Goal: Task Accomplishment & Management: Manage account settings

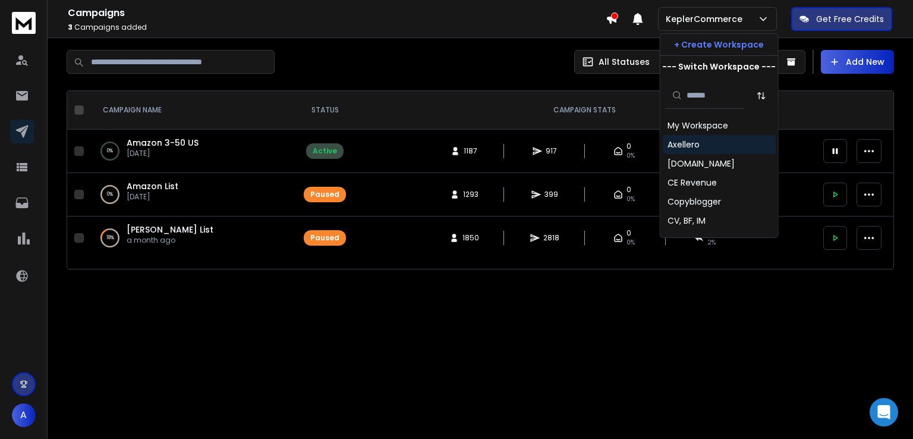
click at [287, 147] on td "0 % Amazon 3-50 US [DATE]" at bounding box center [193, 151] width 208 height 43
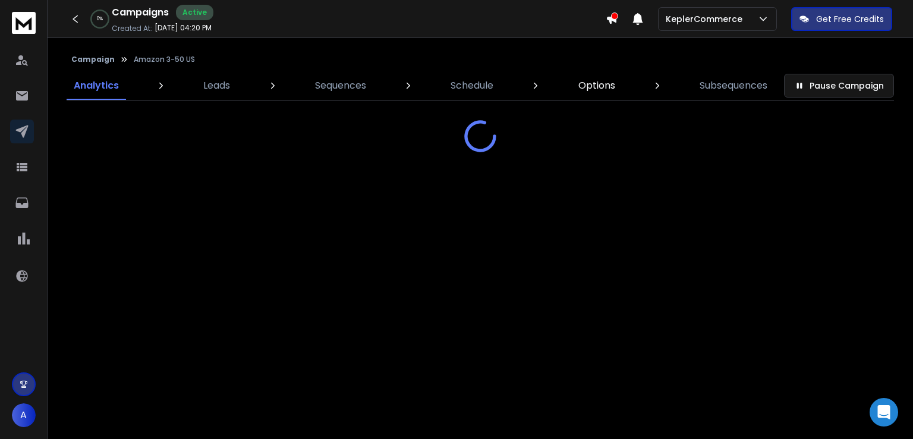
click at [607, 78] on p "Options" at bounding box center [597, 85] width 37 height 14
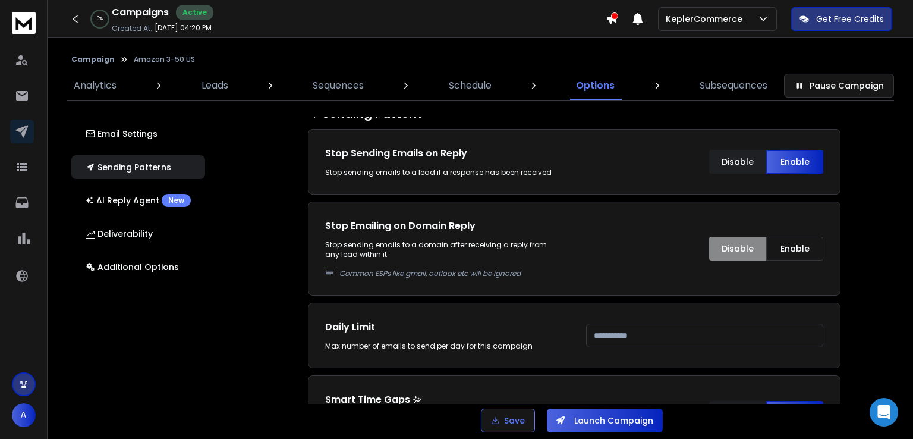
scroll to position [595, 0]
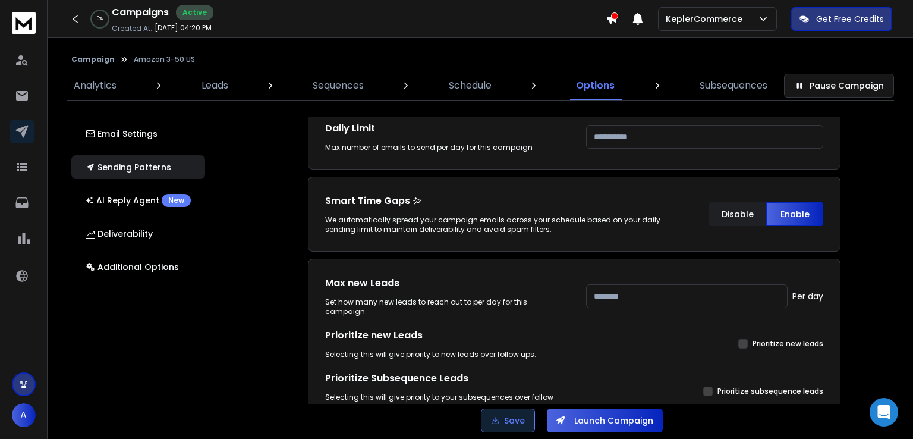
click at [503, 426] on button "Save" at bounding box center [508, 421] width 54 height 24
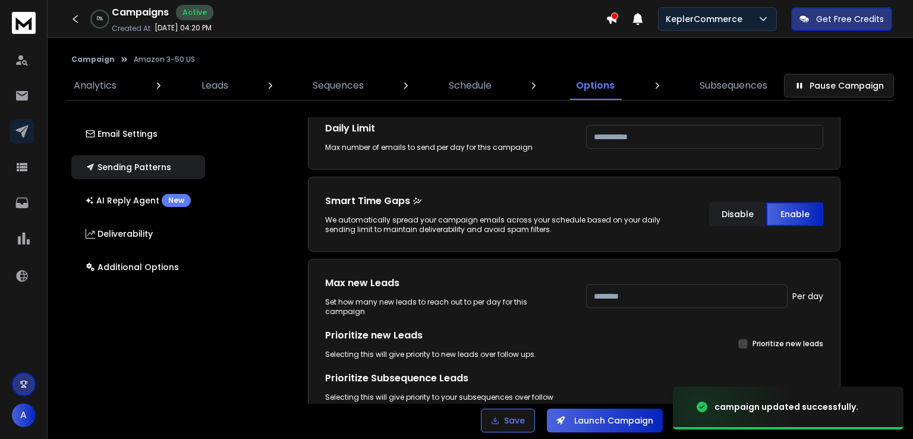
click at [697, 25] on button "KeplerCommerce" at bounding box center [717, 19] width 119 height 24
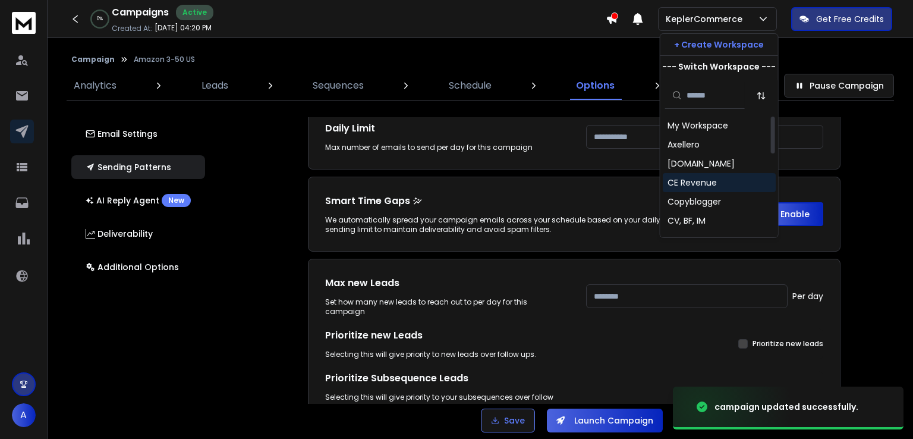
click at [714, 178] on div "CE Revenue" at bounding box center [692, 183] width 49 height 12
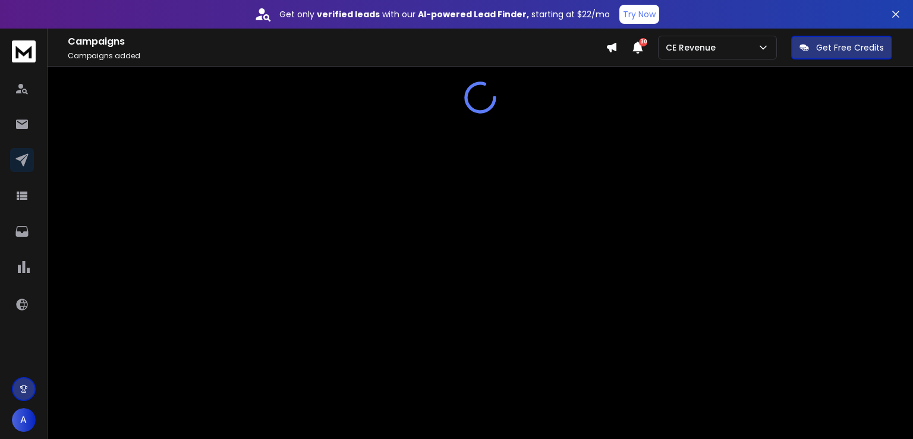
click at [896, 17] on icon at bounding box center [896, 14] width 11 height 11
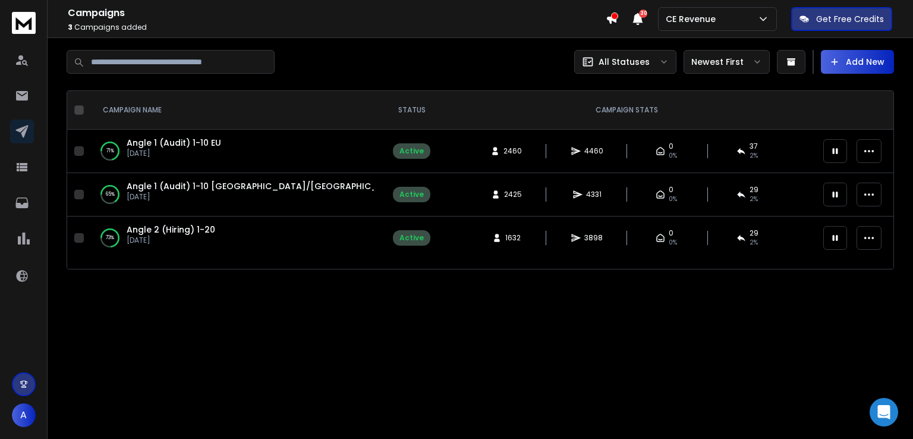
click at [211, 152] on p "3 months ago" at bounding box center [174, 154] width 95 height 10
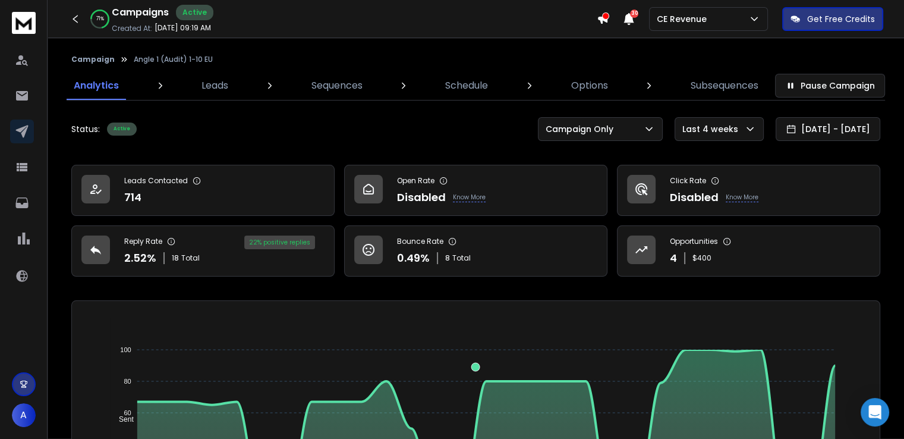
scroll to position [547, 0]
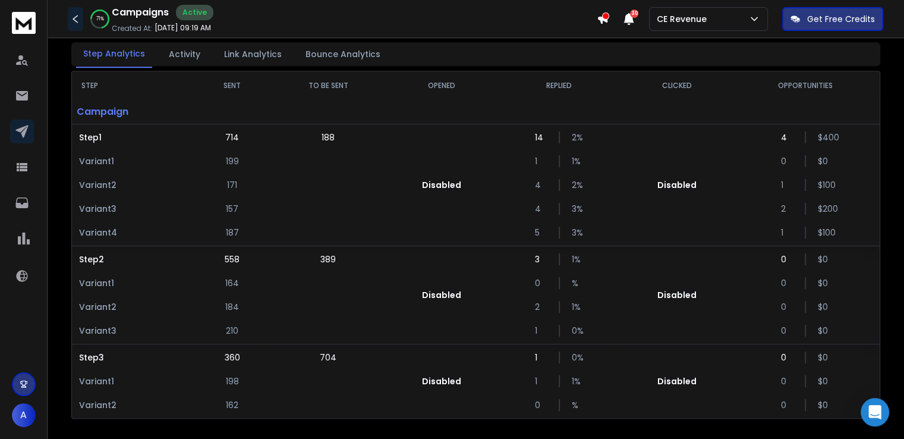
click at [75, 14] on icon at bounding box center [75, 19] width 11 height 11
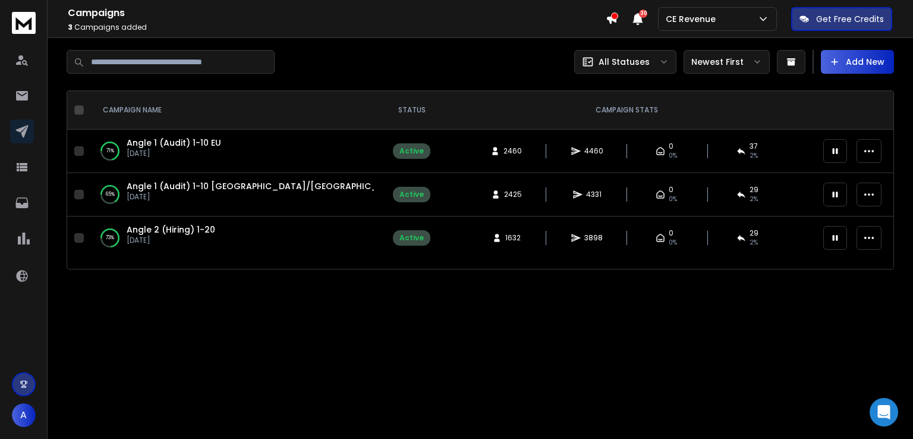
click at [180, 193] on p "3 months ago" at bounding box center [250, 197] width 247 height 10
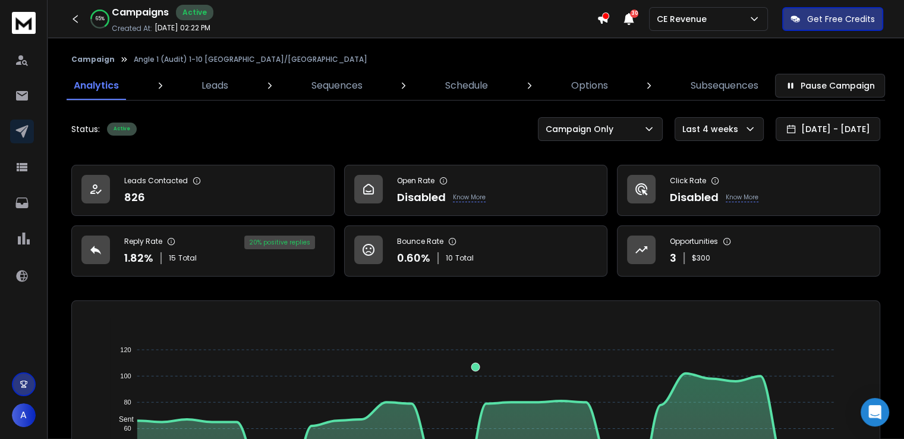
scroll to position [499, 0]
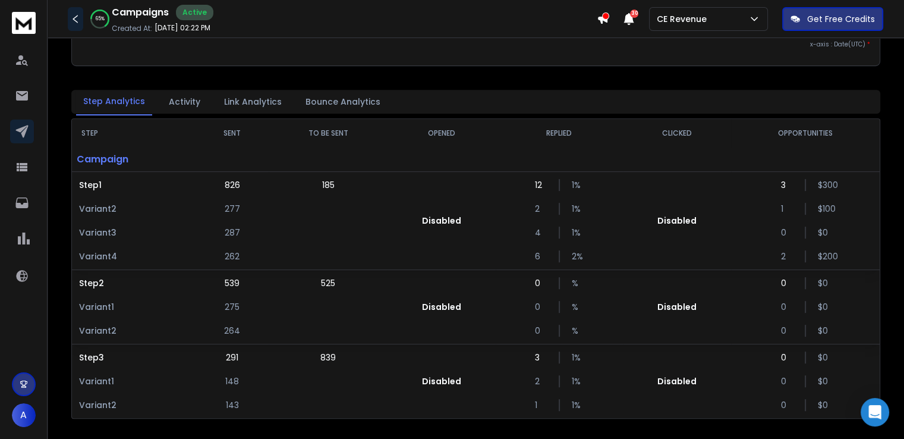
click at [78, 20] on icon at bounding box center [75, 19] width 11 height 11
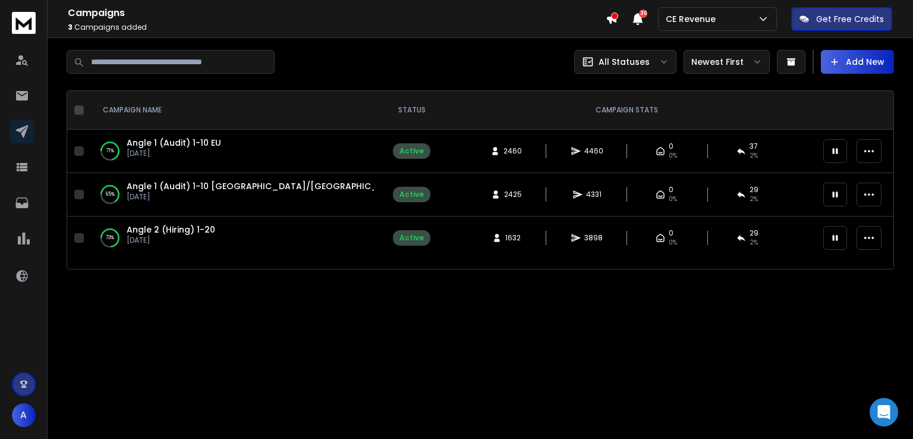
click at [197, 230] on span "Angle 2 (Hiring) 1-20" at bounding box center [171, 230] width 89 height 12
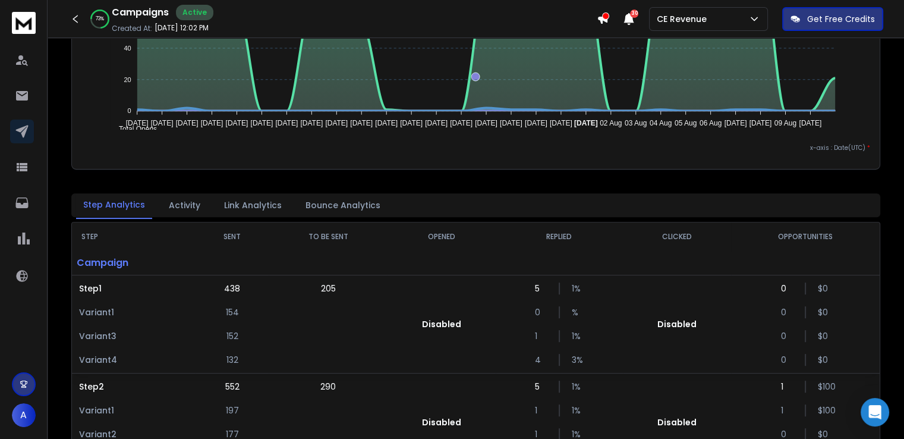
scroll to position [523, 0]
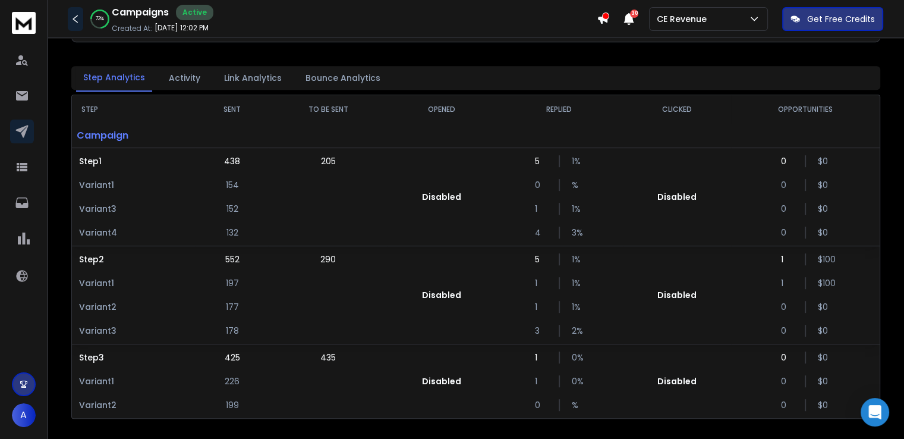
click at [78, 22] on icon at bounding box center [75, 19] width 11 height 11
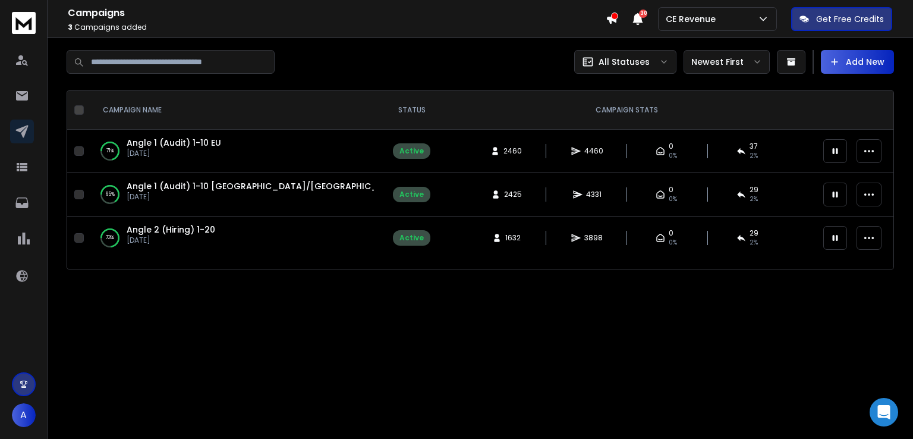
click at [250, 150] on div "71 % Angle 1 (Audit) 1-10 EU 3 months ago" at bounding box center [237, 151] width 274 height 29
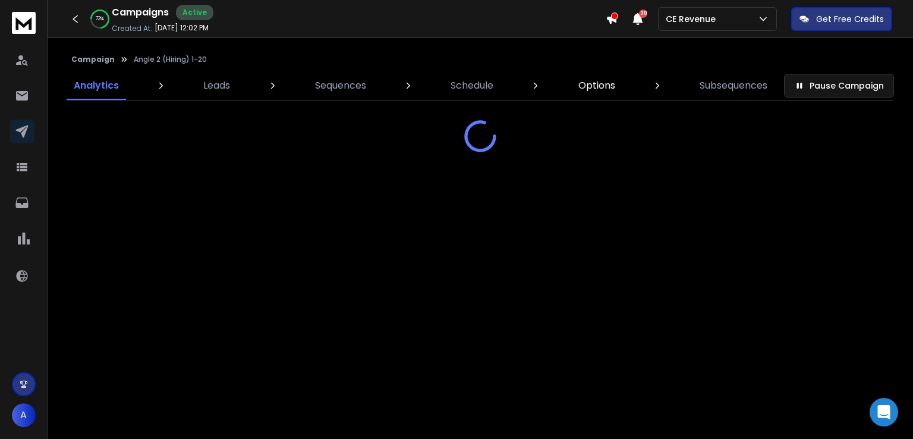
click at [593, 84] on p "Options" at bounding box center [597, 85] width 37 height 14
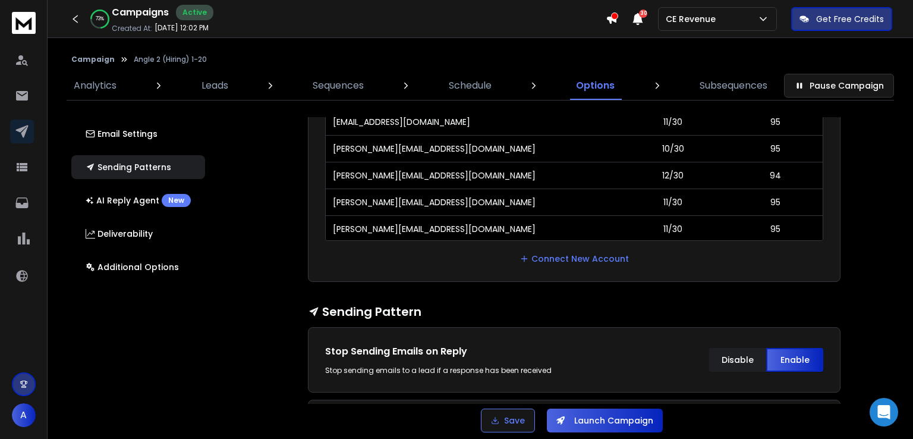
scroll to position [595, 0]
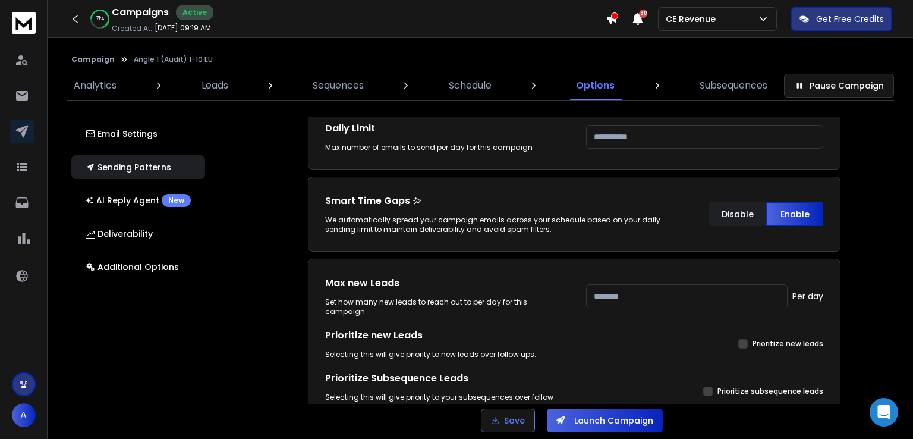
drag, startPoint x: 714, startPoint y: 299, endPoint x: 590, endPoint y: 299, distance: 123.7
click at [590, 299] on input "***" at bounding box center [687, 296] width 202 height 24
type input "*"
click at [526, 416] on button "Save" at bounding box center [508, 421] width 54 height 24
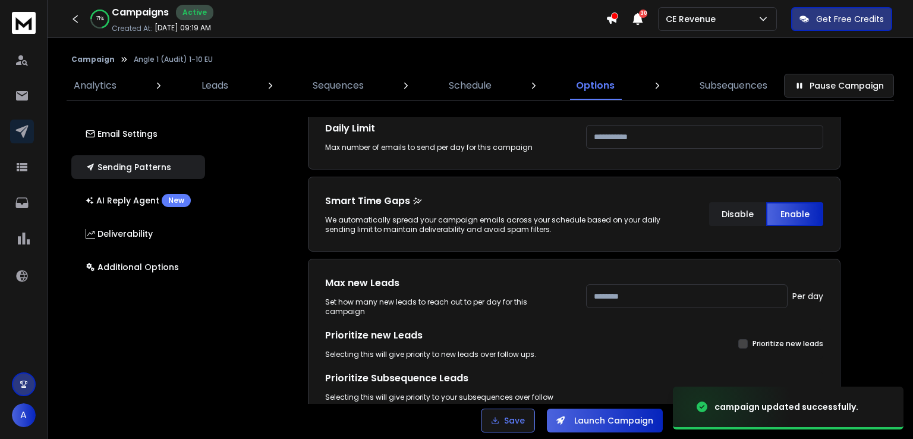
click at [609, 419] on button "Launch Campaign" at bounding box center [605, 421] width 116 height 24
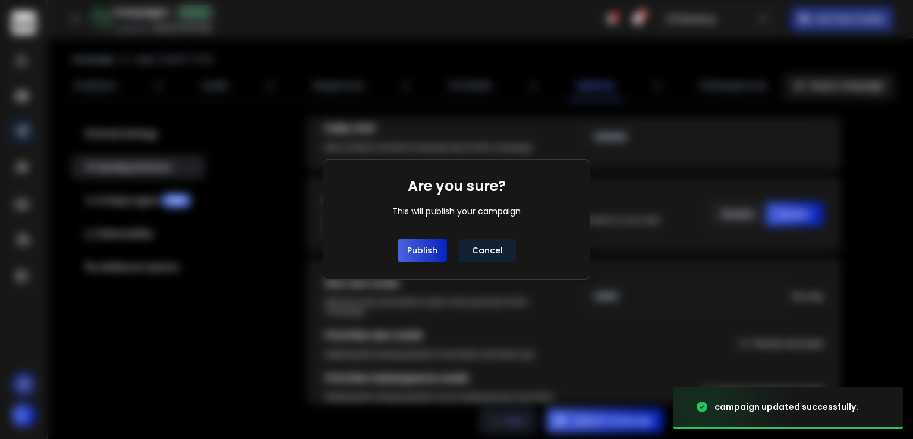
click at [421, 240] on button "Publish" at bounding box center [422, 250] width 49 height 24
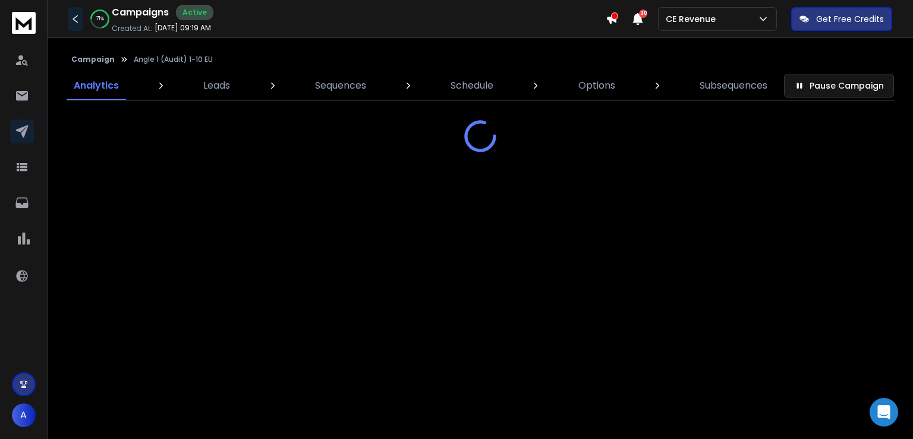
click at [68, 23] on button at bounding box center [75, 19] width 15 height 24
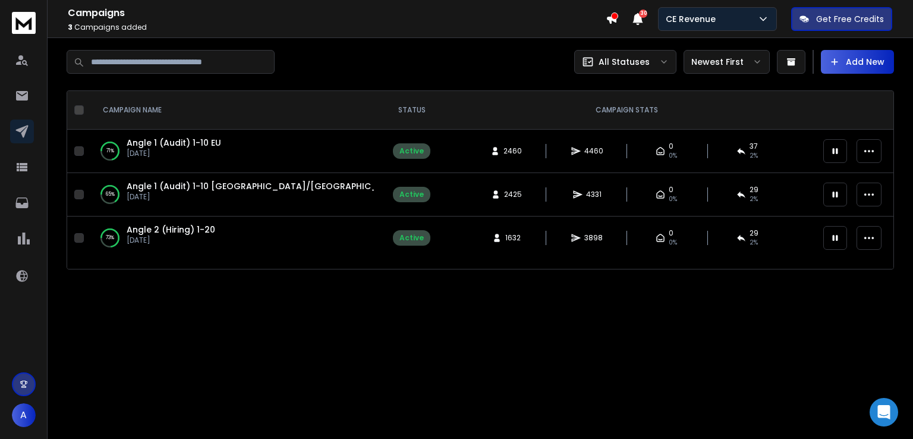
click at [731, 9] on button "CE Revenue" at bounding box center [717, 19] width 119 height 24
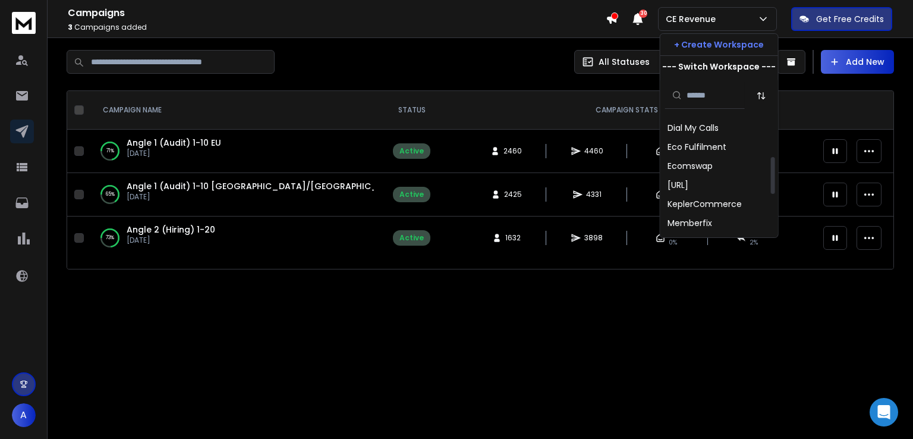
drag, startPoint x: 773, startPoint y: 138, endPoint x: 753, endPoint y: 180, distance: 46.8
click at [775, 179] on div at bounding box center [773, 175] width 4 height 37
click at [753, 180] on div "[URL]" at bounding box center [719, 183] width 113 height 19
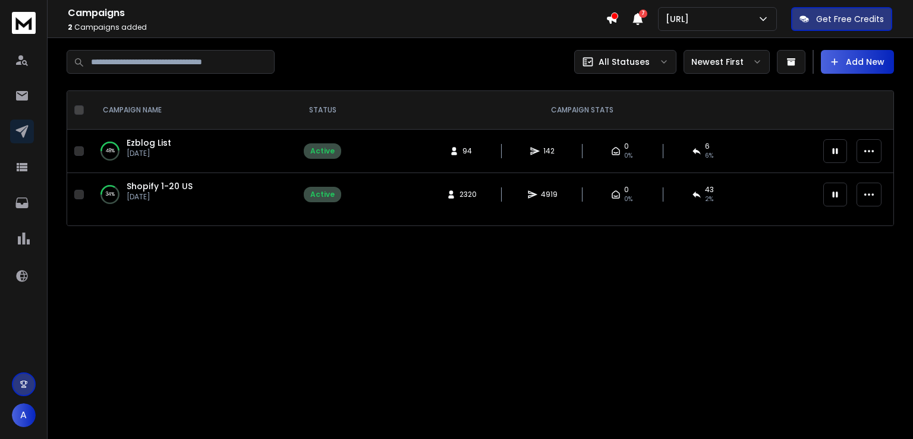
click at [203, 146] on div "48 % Ezblog List 11 days ago" at bounding box center [192, 151] width 184 height 29
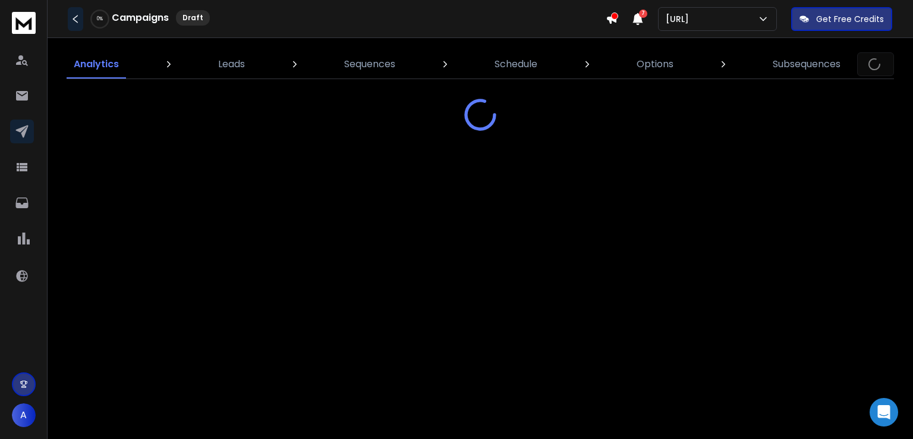
click at [77, 15] on icon at bounding box center [75, 19] width 5 height 8
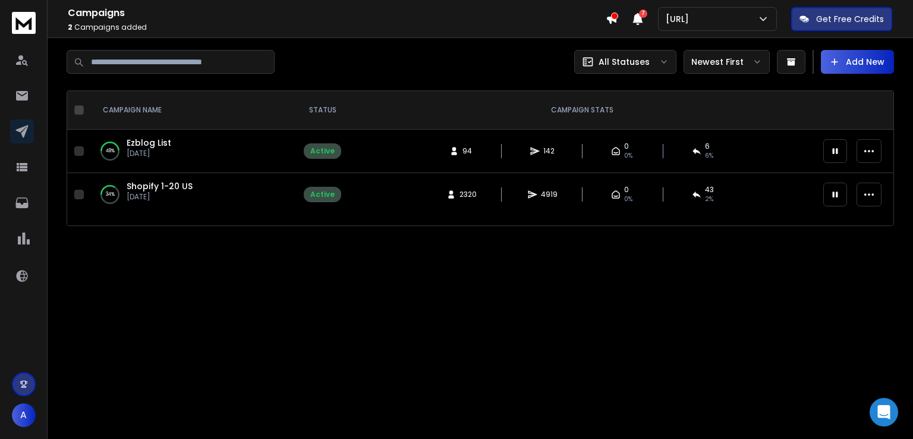
click at [193, 212] on td "34 % Shopify 1-20 US 2 months ago" at bounding box center [193, 194] width 208 height 43
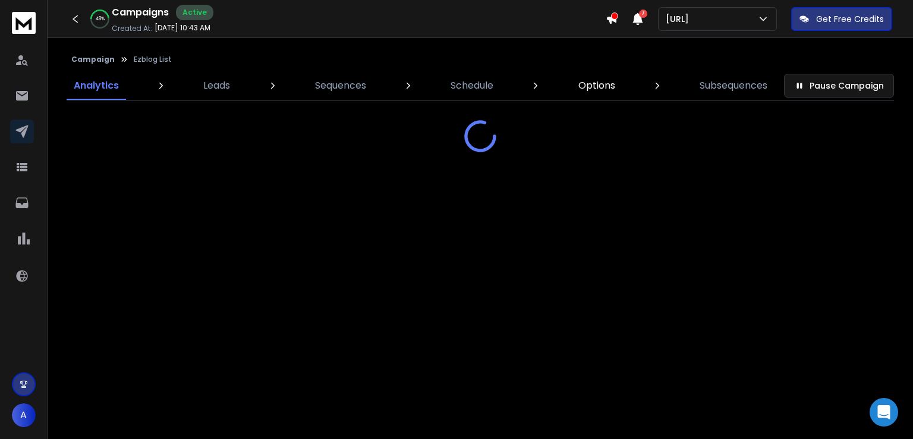
click at [574, 78] on link "Options" at bounding box center [596, 85] width 51 height 29
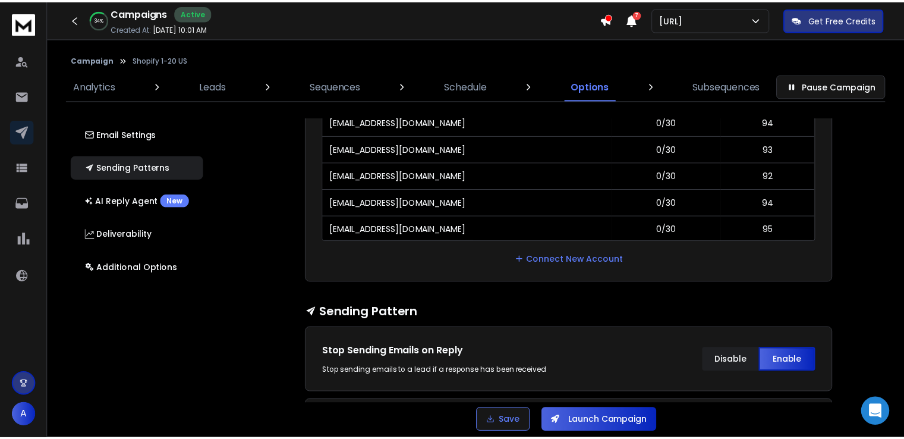
scroll to position [396, 0]
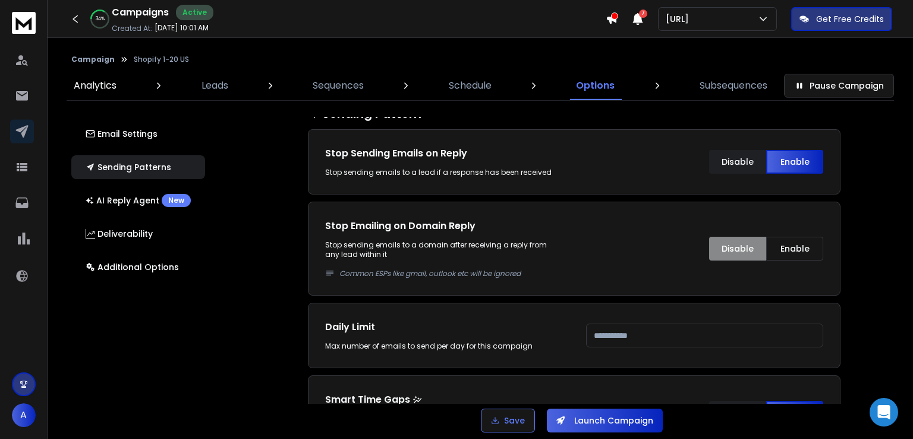
click at [99, 91] on p "Analytics" at bounding box center [95, 85] width 43 height 14
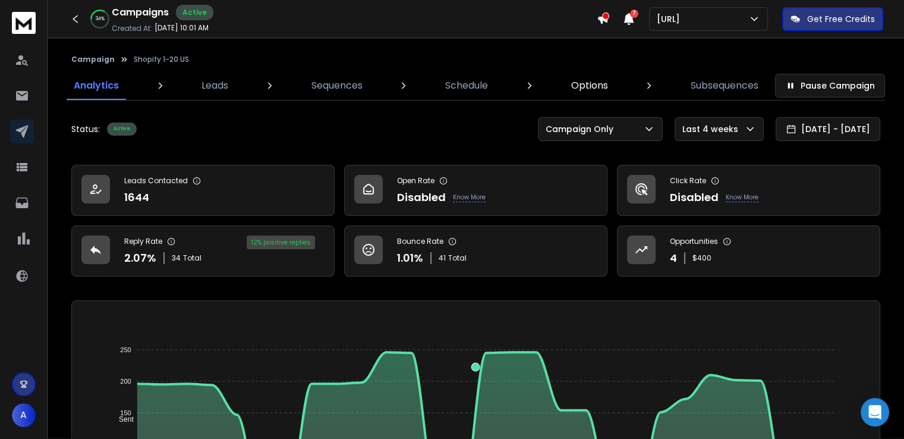
click at [607, 84] on p "Options" at bounding box center [589, 85] width 37 height 14
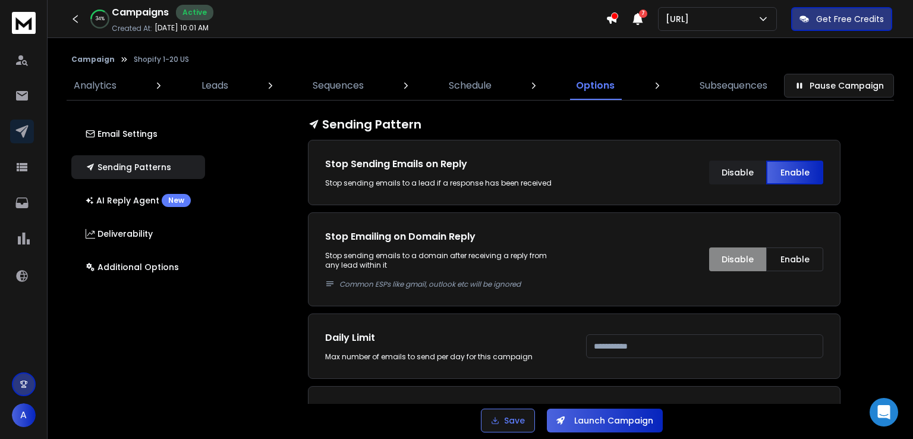
scroll to position [583, 0]
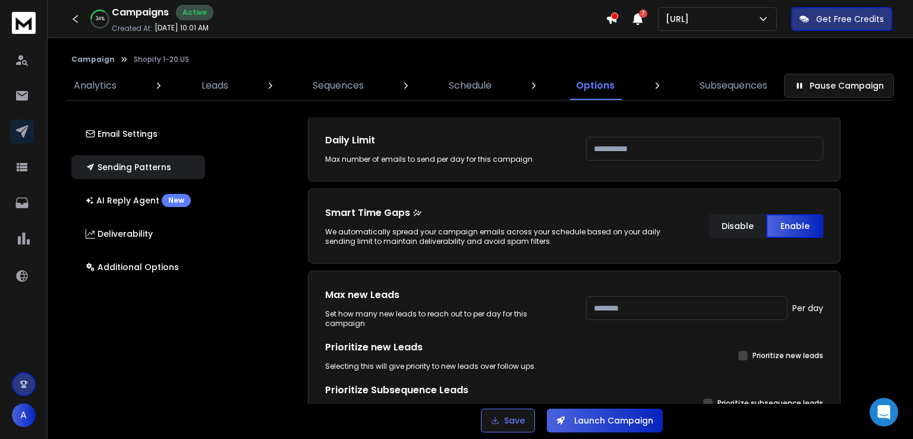
drag, startPoint x: 635, startPoint y: 306, endPoint x: 592, endPoint y: 301, distance: 43.0
click at [586, 303] on input "***" at bounding box center [687, 308] width 202 height 24
type input "*"
click at [517, 417] on button "Save" at bounding box center [508, 421] width 54 height 24
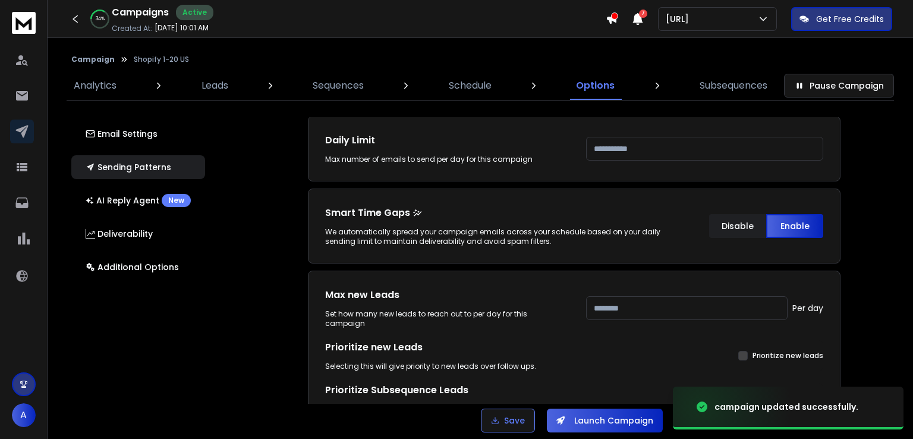
click at [577, 426] on button "Launch Campaign" at bounding box center [605, 421] width 116 height 24
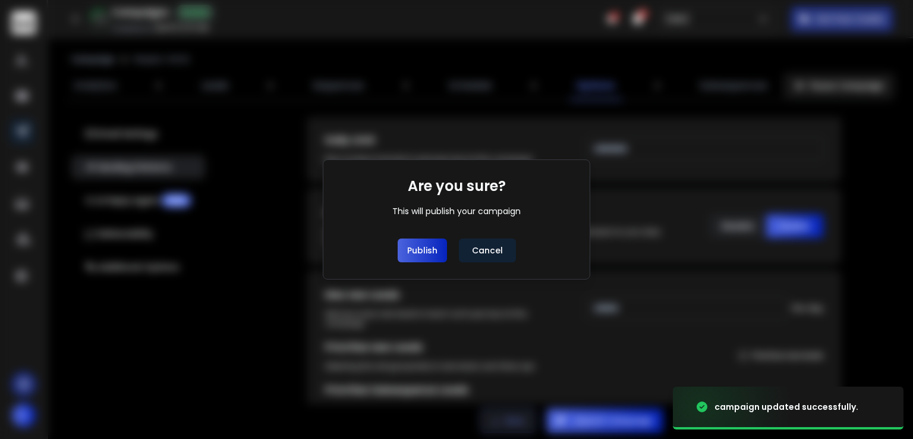
click at [433, 240] on button "Publish" at bounding box center [422, 250] width 49 height 24
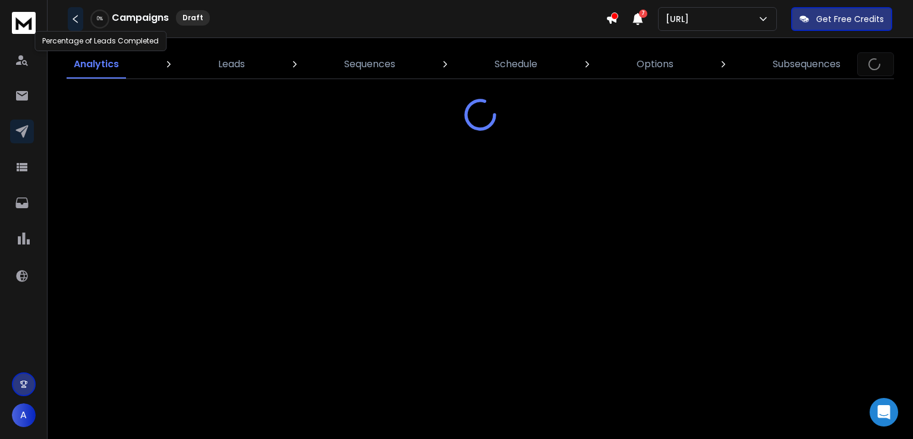
click at [78, 15] on icon at bounding box center [75, 19] width 11 height 11
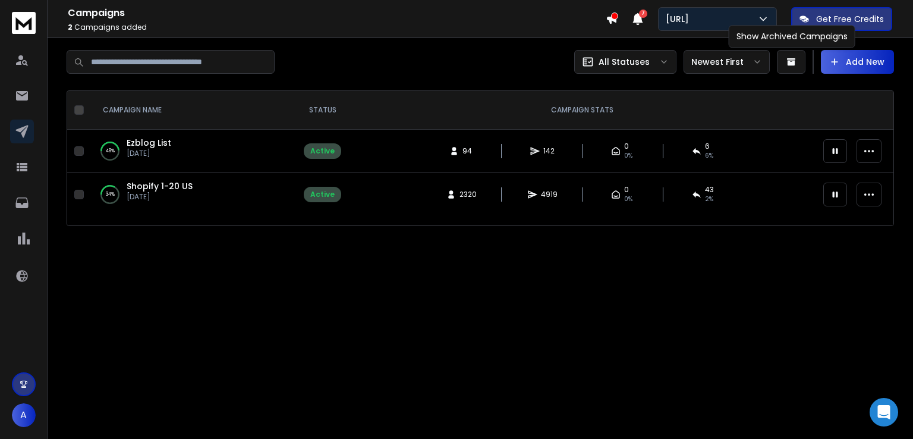
click at [730, 13] on div "[URL]" at bounding box center [717, 19] width 103 height 12
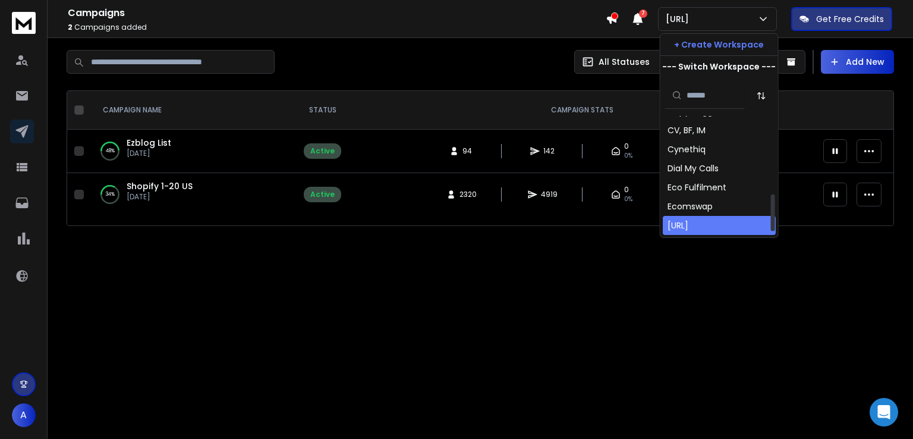
scroll to position [262, 0]
drag, startPoint x: 773, startPoint y: 125, endPoint x: 768, endPoint y: 218, distance: 92.9
click at [775, 231] on div at bounding box center [773, 215] width 4 height 37
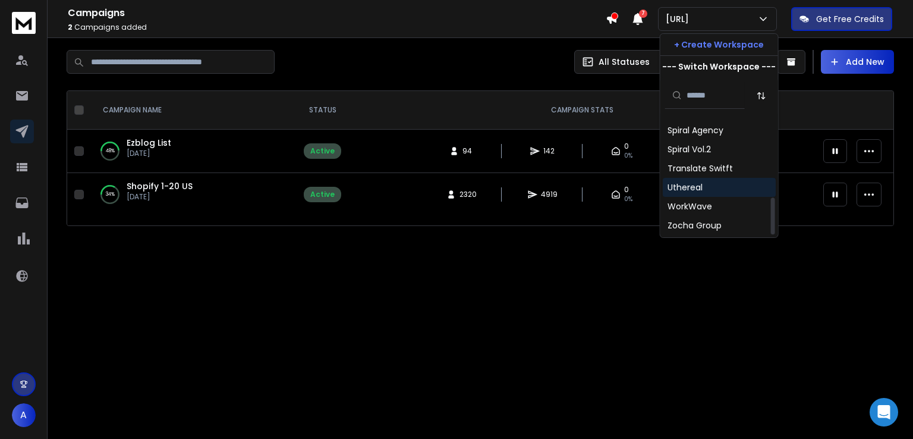
click at [743, 186] on div "Uthereal" at bounding box center [719, 187] width 113 height 19
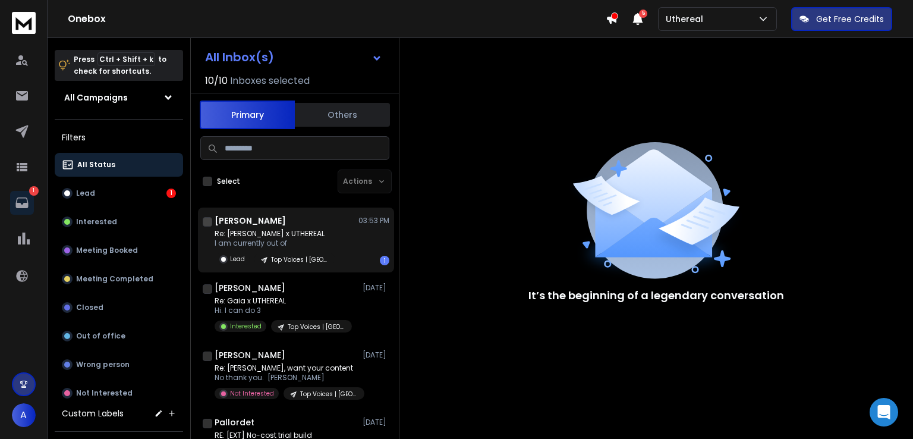
click at [302, 238] on p "Re: Lauren x UTHEREAL" at bounding box center [275, 234] width 121 height 10
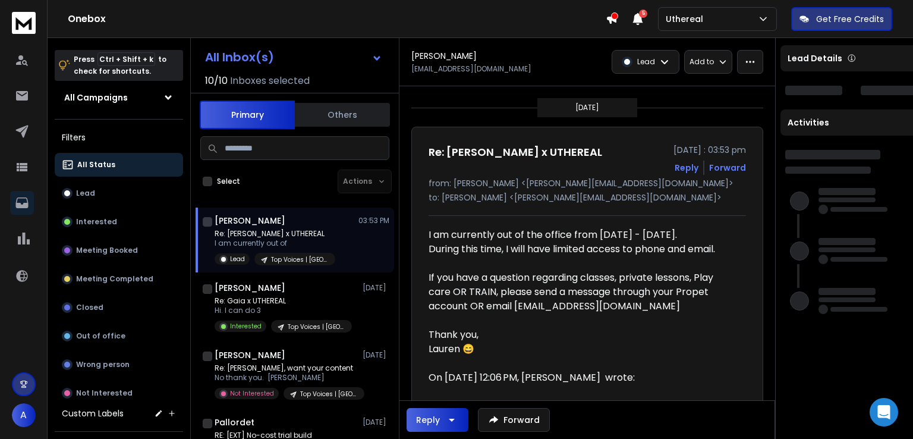
click at [649, 66] on p "Lead" at bounding box center [646, 62] width 18 height 10
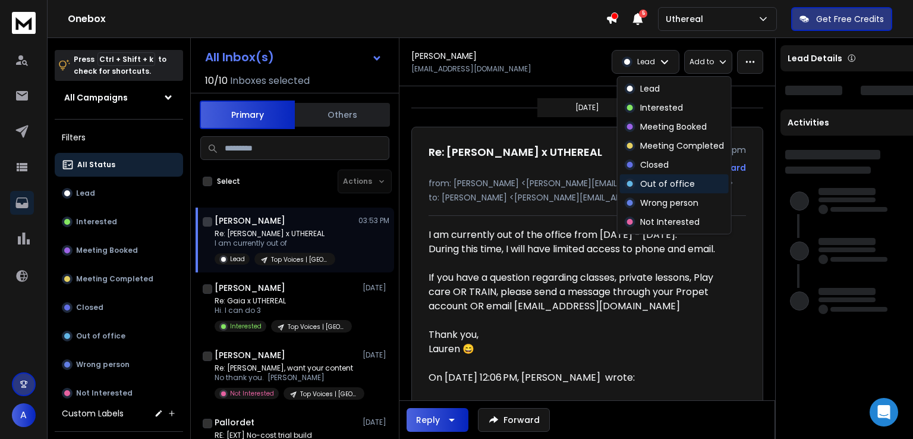
click at [659, 184] on p "Out of office" at bounding box center [667, 184] width 55 height 12
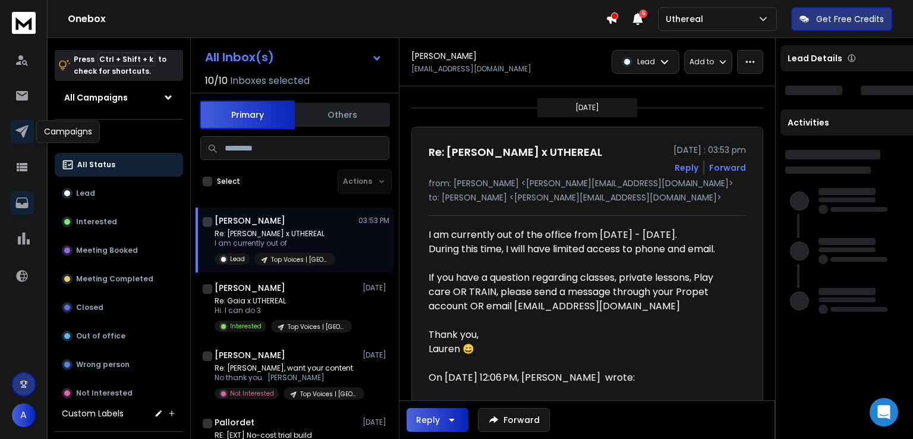
click at [21, 130] on icon at bounding box center [21, 131] width 12 height 12
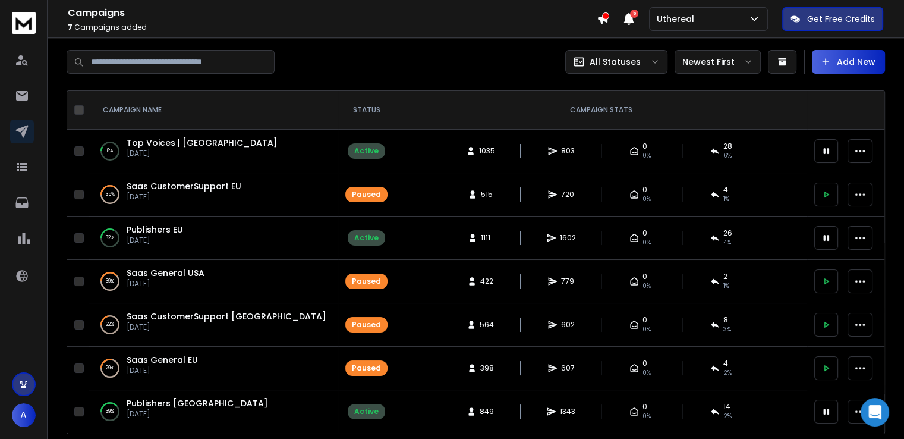
click at [239, 145] on div "8 % Top Voices | USA 21 days ago" at bounding box center [213, 151] width 226 height 29
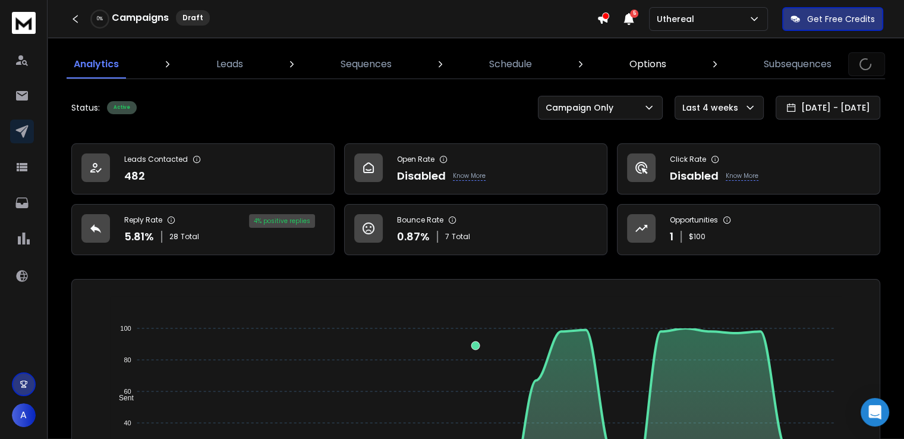
click at [642, 66] on p "Options" at bounding box center [648, 64] width 37 height 14
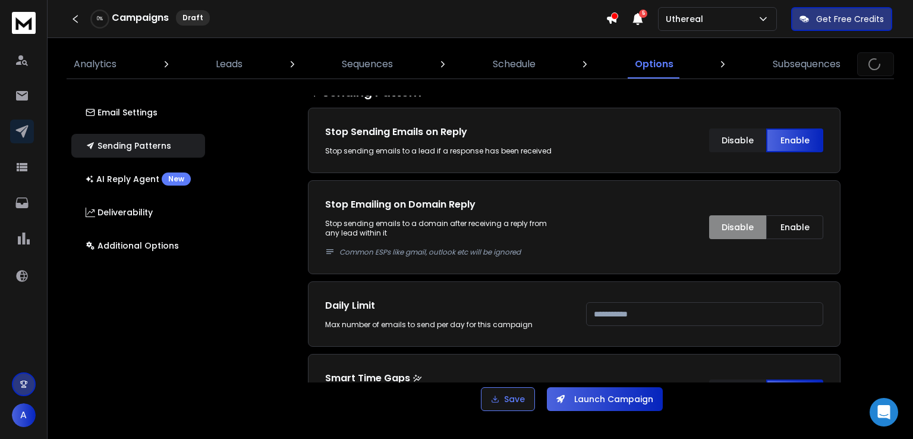
scroll to position [595, 0]
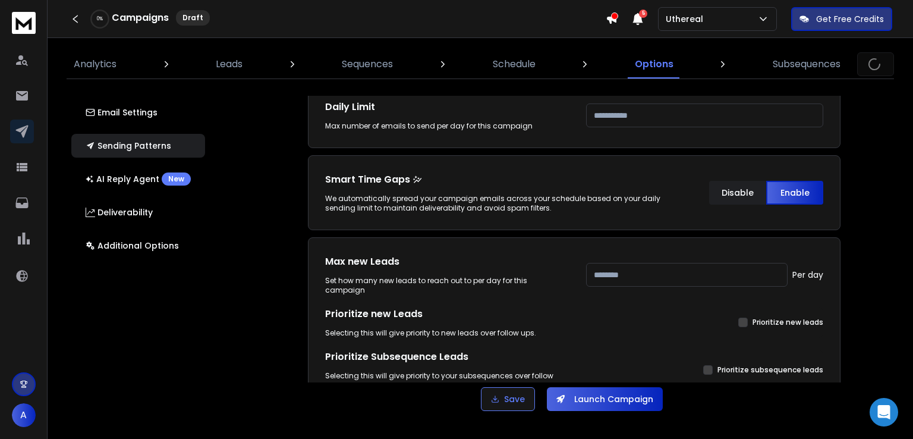
click at [670, 285] on div "Max new Leads Set how many new leads to reach out to per day for this campaign …" at bounding box center [574, 275] width 498 height 40
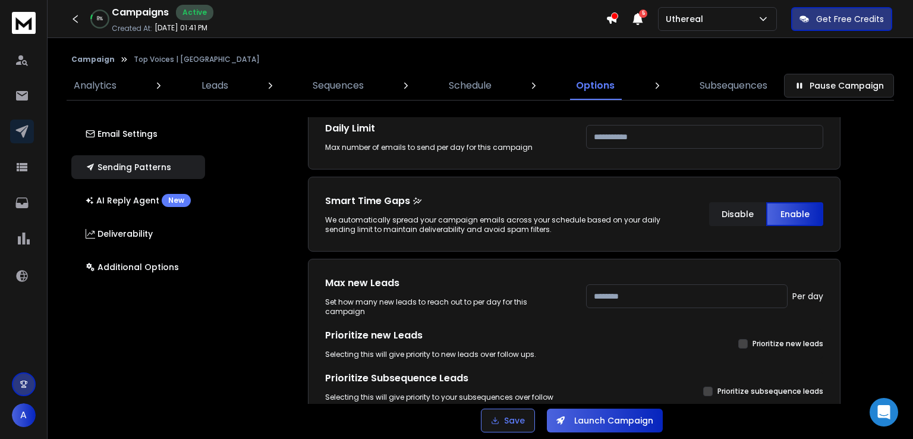
click at [670, 284] on input "***" at bounding box center [687, 296] width 202 height 24
drag, startPoint x: 670, startPoint y: 282, endPoint x: 587, endPoint y: 299, distance: 83.7
click at [587, 299] on input "***" at bounding box center [687, 296] width 202 height 24
type input "*"
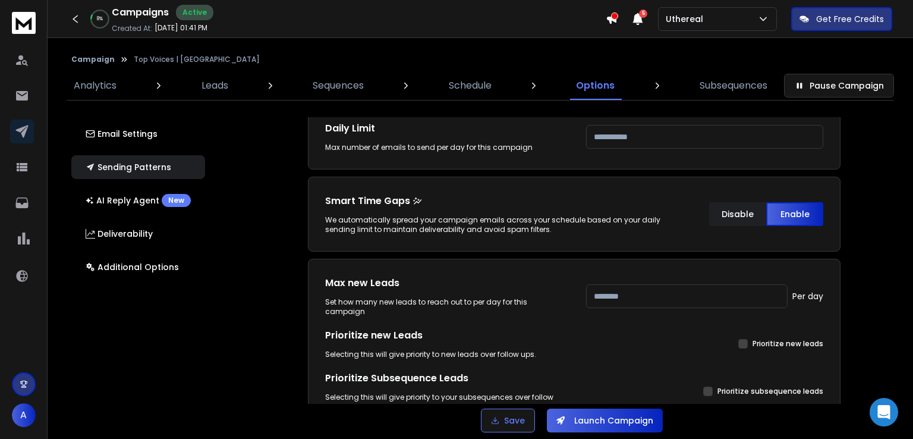
click at [516, 414] on button "Save" at bounding box center [508, 421] width 54 height 24
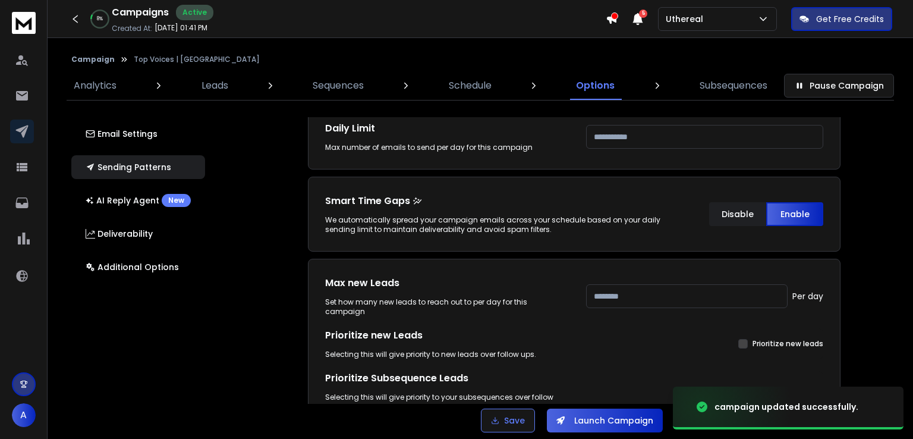
click at [599, 417] on button "Launch Campaign" at bounding box center [605, 421] width 116 height 24
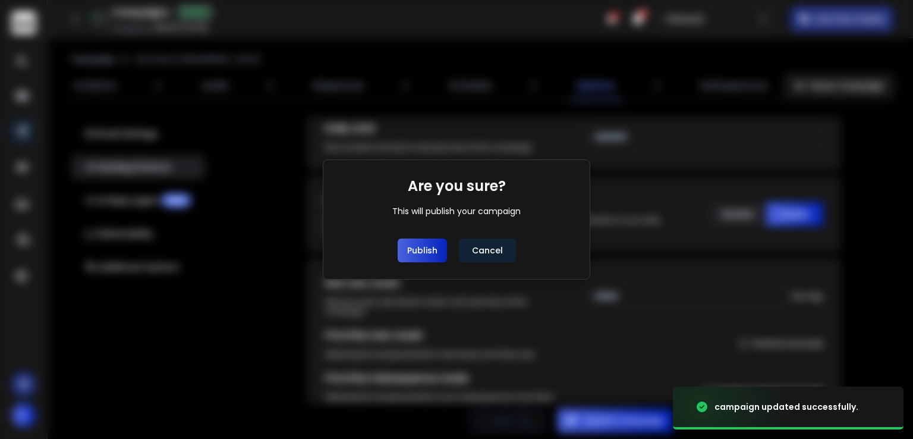
click at [419, 246] on button "Publish" at bounding box center [422, 250] width 49 height 24
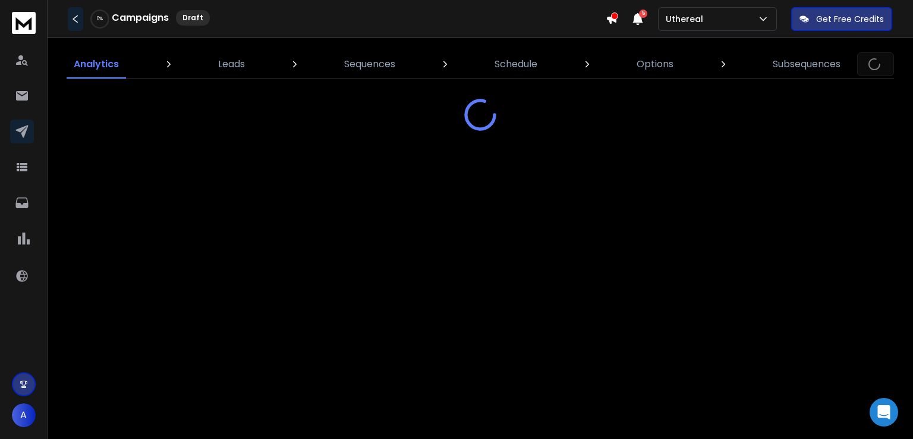
click at [75, 23] on icon at bounding box center [75, 19] width 11 height 11
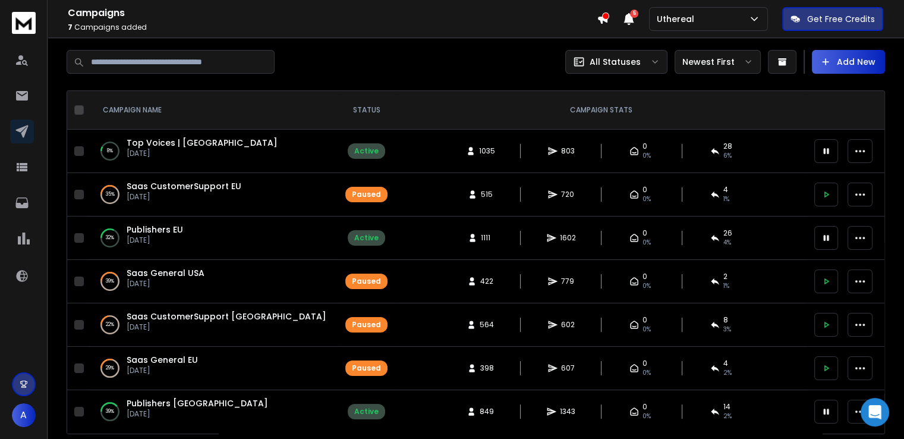
click at [193, 237] on div "32 % Publishers EU 2 months ago" at bounding box center [213, 238] width 226 height 29
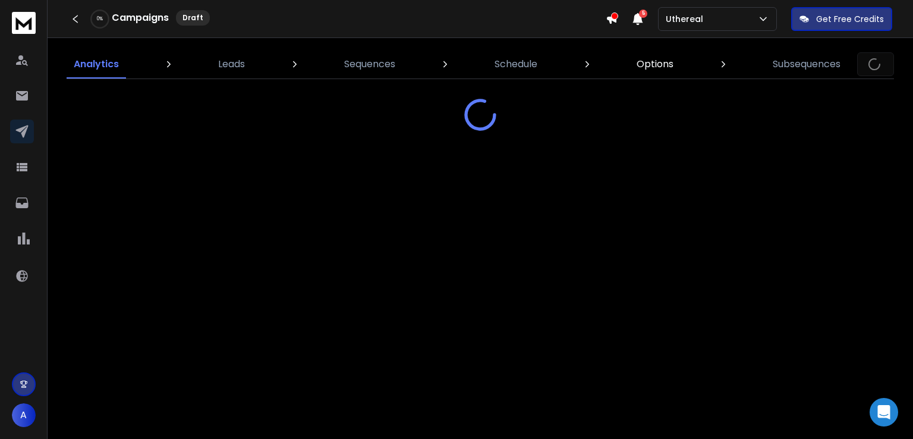
click at [649, 65] on p "Options" at bounding box center [655, 64] width 37 height 14
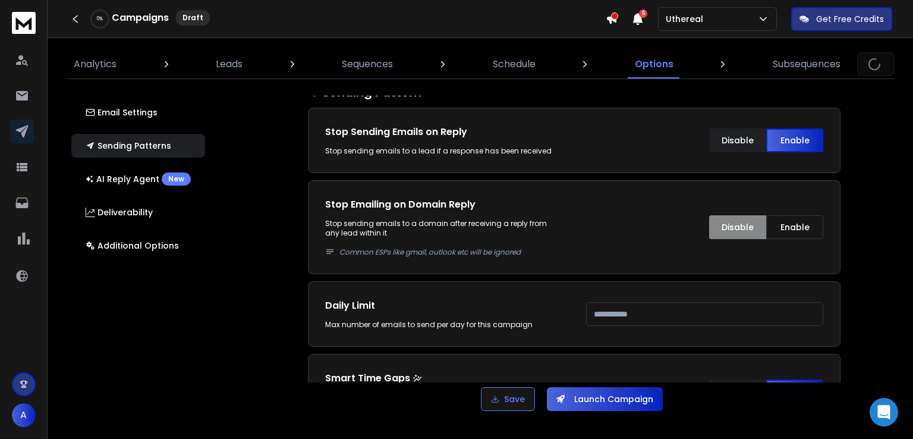
scroll to position [595, 0]
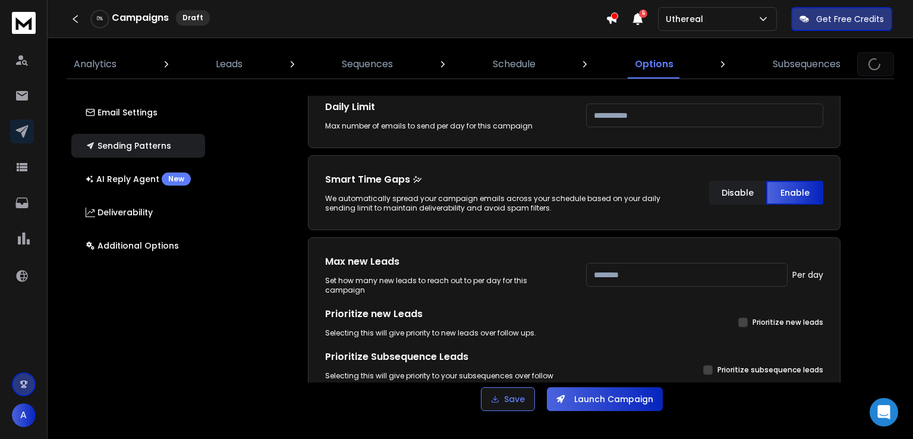
drag, startPoint x: 649, startPoint y: 273, endPoint x: 519, endPoint y: 260, distance: 130.9
click at [521, 265] on div "Max new Leads Set how many new leads to reach out to per day for this campaign …" at bounding box center [574, 275] width 498 height 40
type input "*"
drag, startPoint x: 521, startPoint y: 398, endPoint x: 547, endPoint y: 400, distance: 26.2
click at [522, 398] on button "Save" at bounding box center [508, 399] width 54 height 24
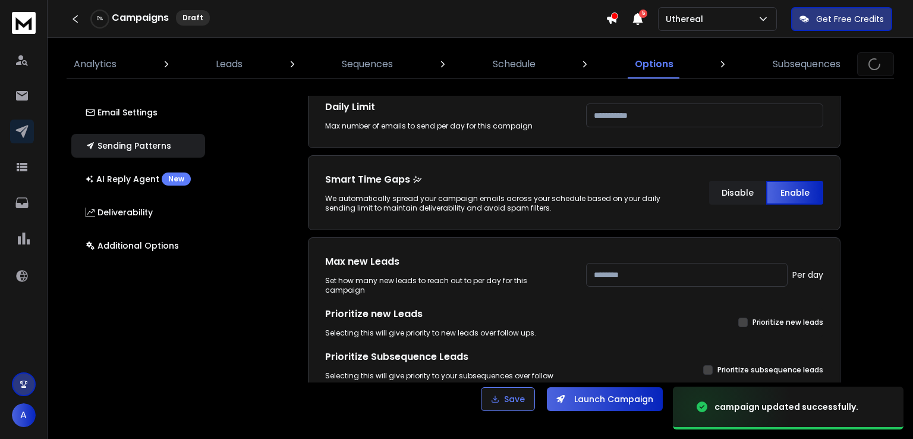
click at [571, 400] on button "Launch Campaign" at bounding box center [605, 399] width 116 height 24
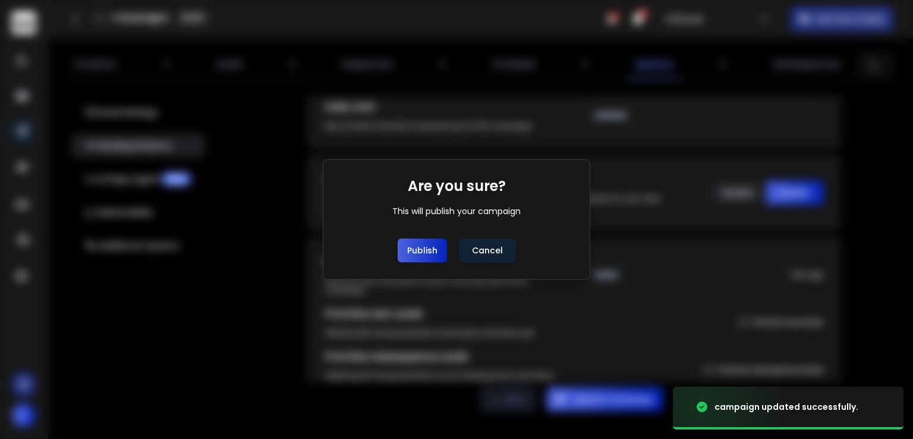
drag, startPoint x: 413, startPoint y: 247, endPoint x: 407, endPoint y: 245, distance: 6.8
click at [411, 246] on button "Publish" at bounding box center [422, 250] width 49 height 24
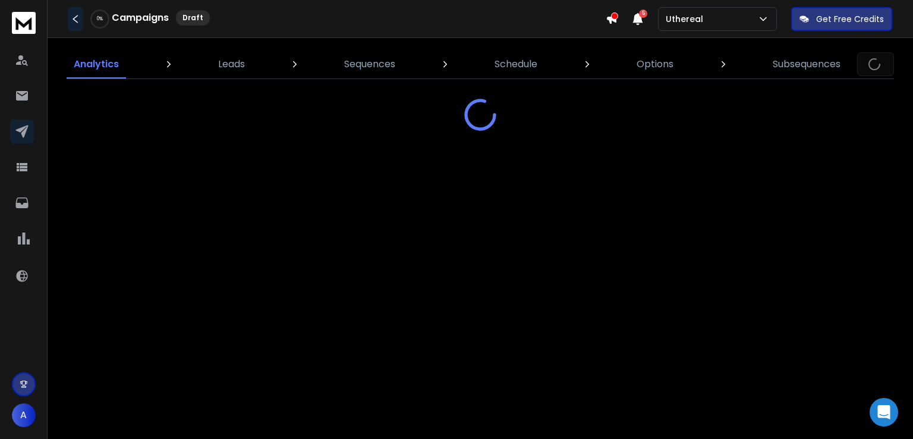
click at [77, 17] on icon at bounding box center [75, 19] width 11 height 11
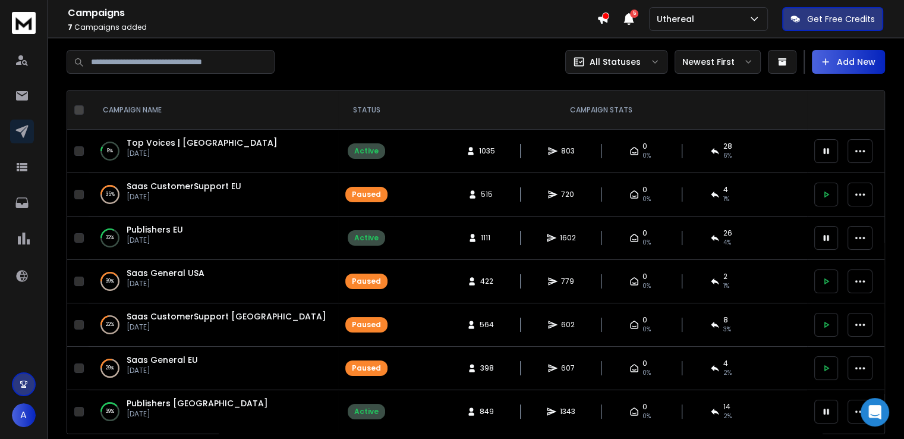
drag, startPoint x: 199, startPoint y: 414, endPoint x: 199, endPoint y: 407, distance: 6.5
click at [199, 412] on div "39 % Publishers [GEOGRAPHIC_DATA] [DATE]" at bounding box center [213, 411] width 226 height 29
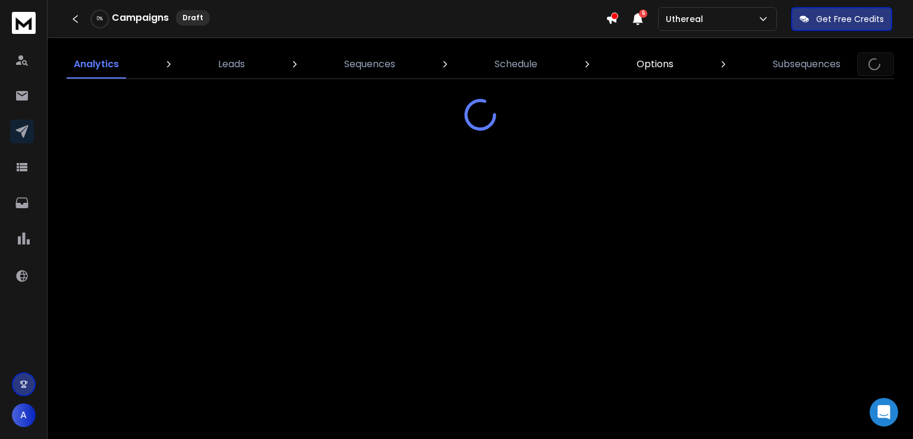
click at [654, 64] on p "Options" at bounding box center [655, 64] width 37 height 14
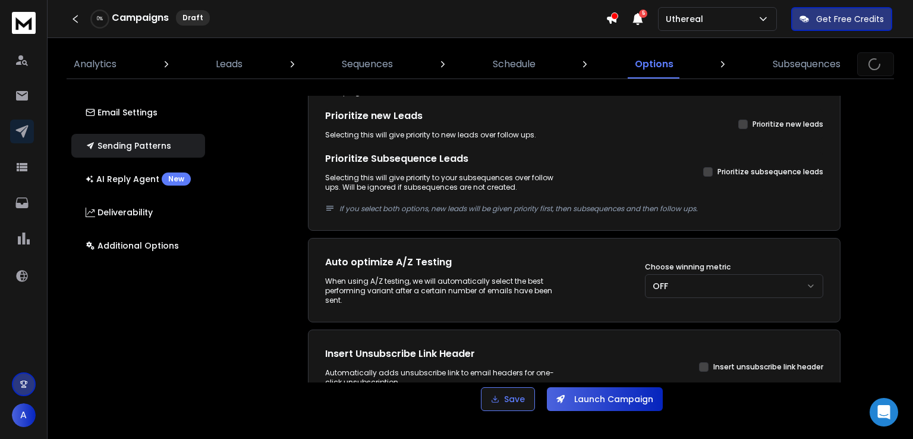
scroll to position [595, 0]
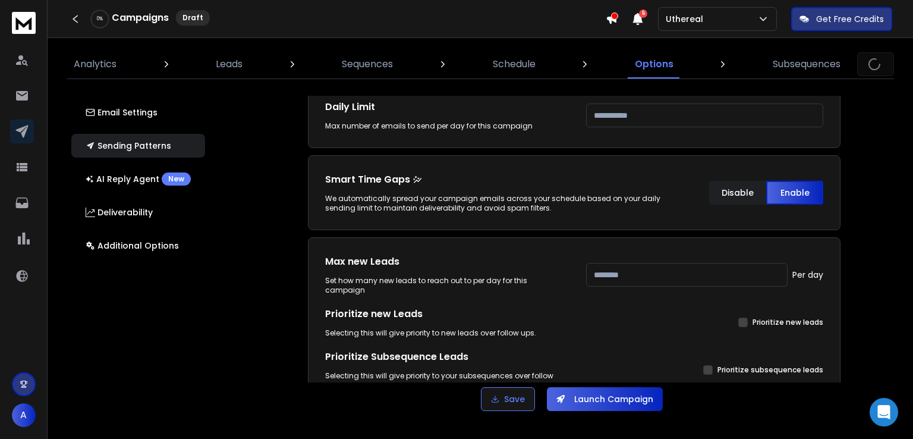
drag, startPoint x: 635, startPoint y: 270, endPoint x: 591, endPoint y: 269, distance: 44.0
click at [591, 269] on input "***" at bounding box center [687, 275] width 202 height 24
type input "*"
click at [526, 398] on button "Save" at bounding box center [508, 399] width 54 height 24
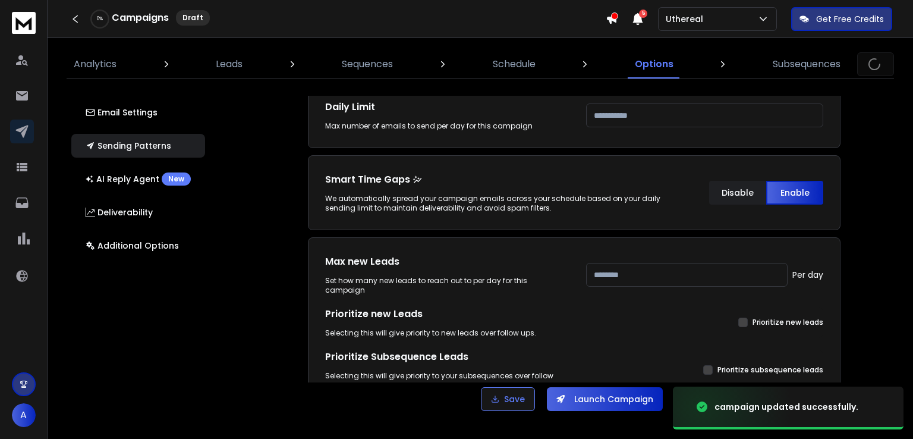
click at [587, 400] on button "Launch Campaign" at bounding box center [605, 399] width 116 height 24
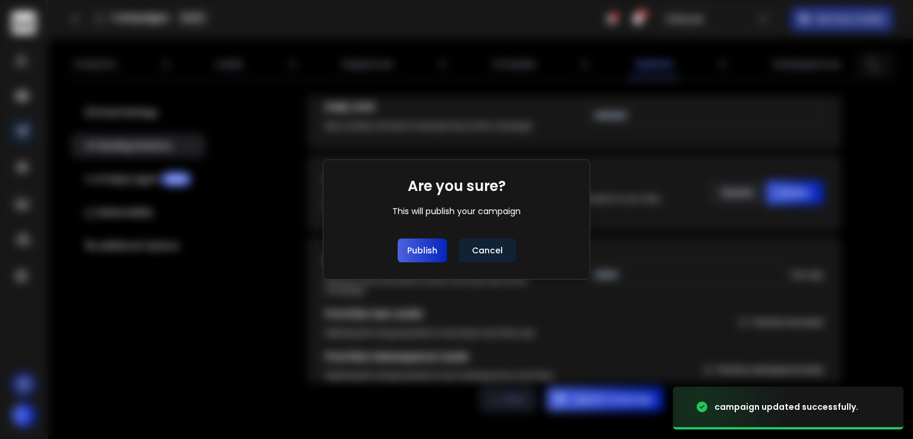
drag, startPoint x: 433, startPoint y: 245, endPoint x: 463, endPoint y: 254, distance: 31.0
click at [433, 244] on button "Publish" at bounding box center [422, 250] width 49 height 24
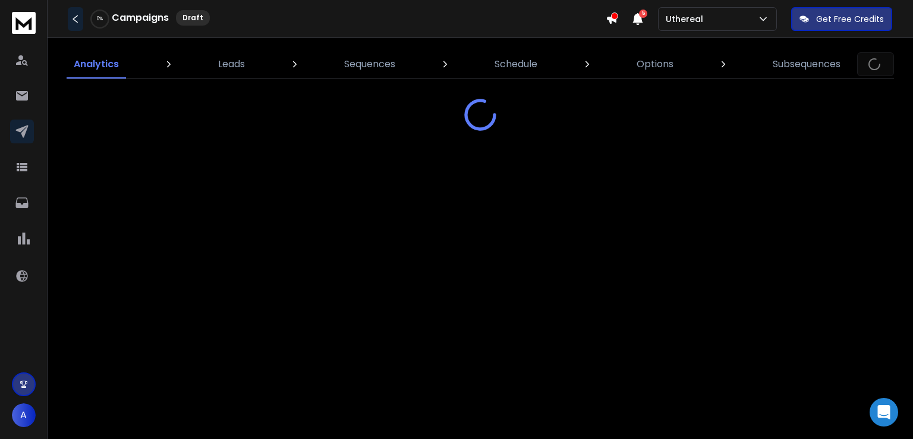
click at [76, 17] on icon at bounding box center [75, 19] width 5 height 8
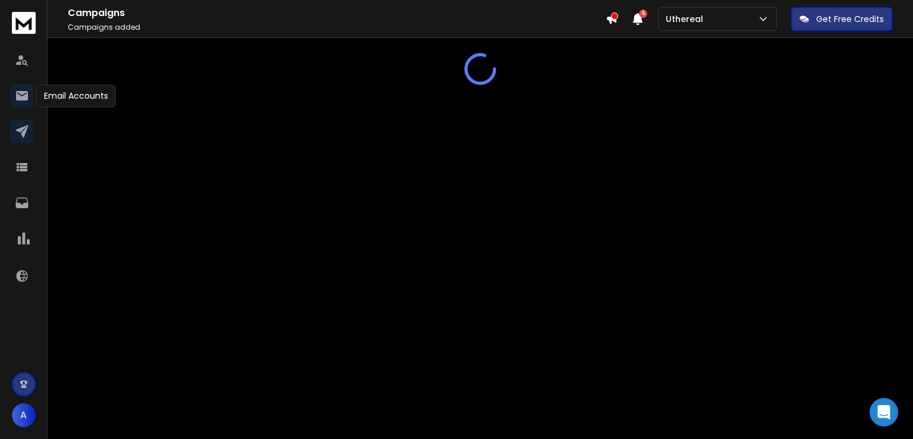
click at [19, 84] on link at bounding box center [22, 96] width 24 height 24
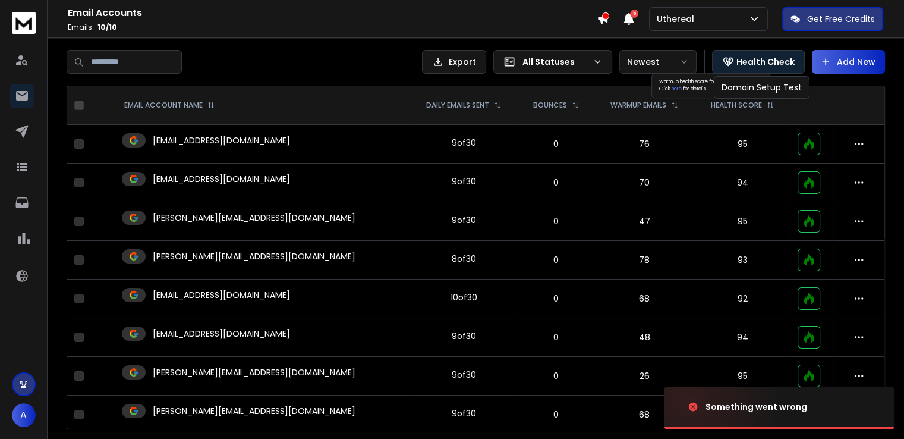
click at [780, 59] on p "Health Check" at bounding box center [766, 62] width 58 height 12
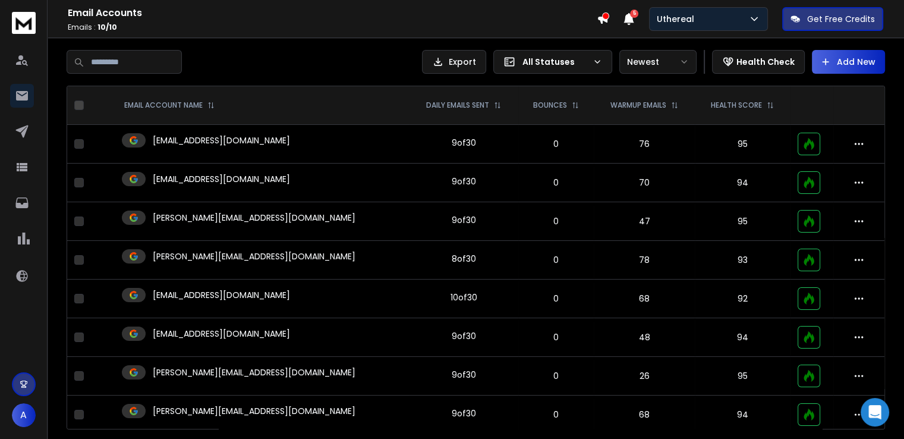
click at [713, 21] on div "Uthereal" at bounding box center [708, 19] width 103 height 12
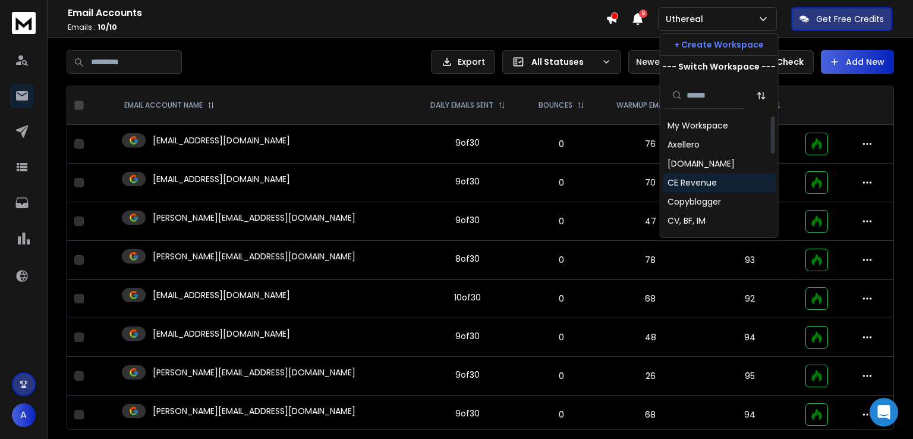
click at [739, 179] on div "CE Revenue" at bounding box center [719, 182] width 113 height 19
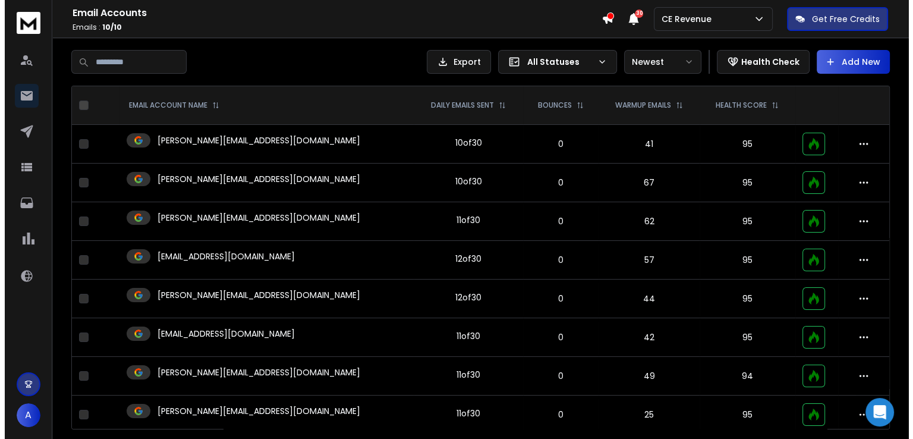
scroll to position [90, 0]
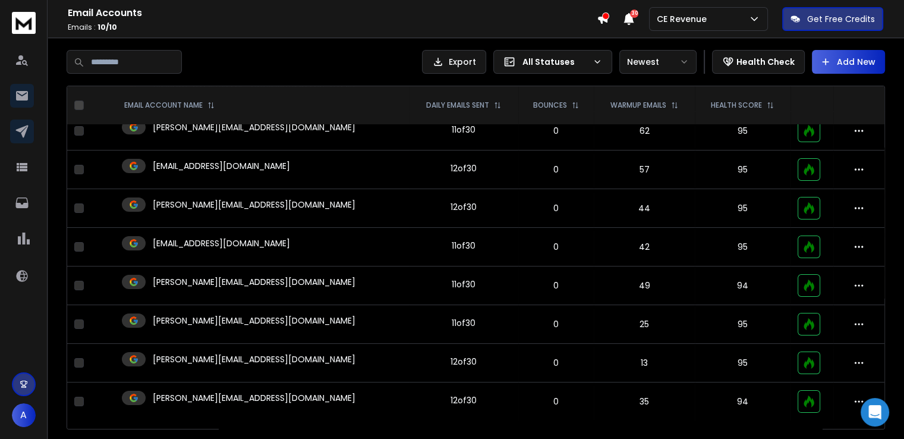
click at [26, 131] on icon at bounding box center [21, 131] width 12 height 12
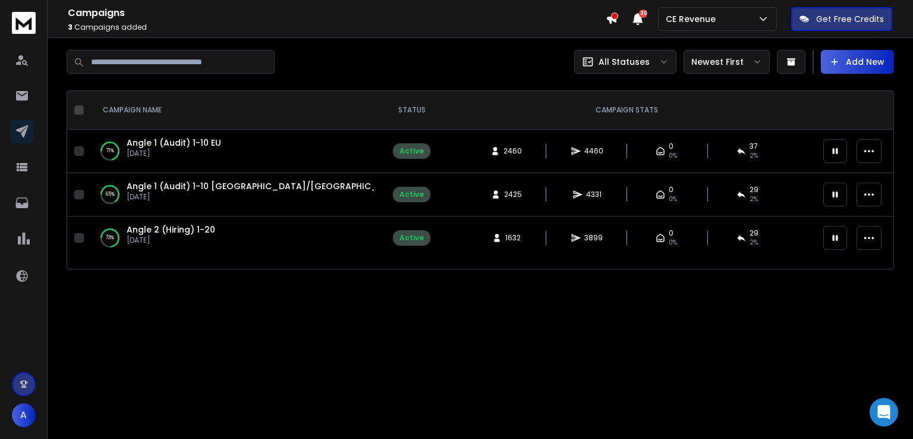
click at [225, 236] on div "73 % Angle 2 (Hiring) 1-20 [DATE]" at bounding box center [237, 238] width 274 height 29
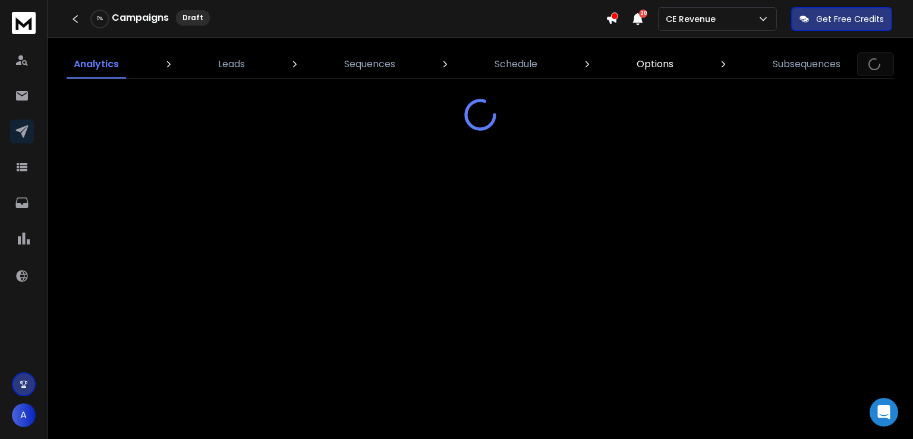
click at [643, 62] on p "Options" at bounding box center [655, 64] width 37 height 14
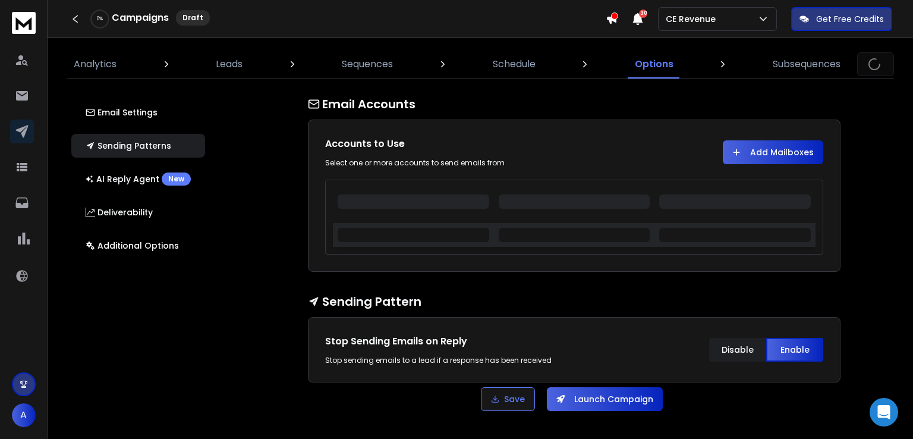
scroll to position [583, 0]
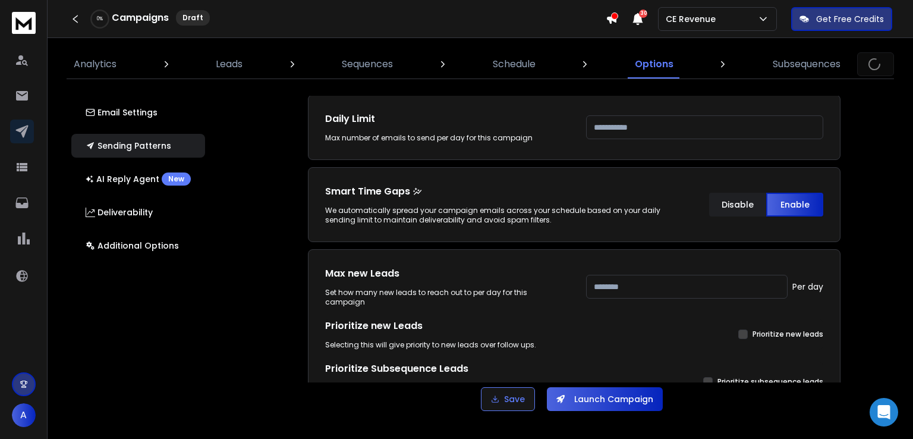
drag, startPoint x: 628, startPoint y: 287, endPoint x: 590, endPoint y: 286, distance: 38.1
click at [590, 286] on input "***" at bounding box center [687, 287] width 202 height 24
type input "*"
click at [519, 395] on button "Save" at bounding box center [508, 399] width 54 height 24
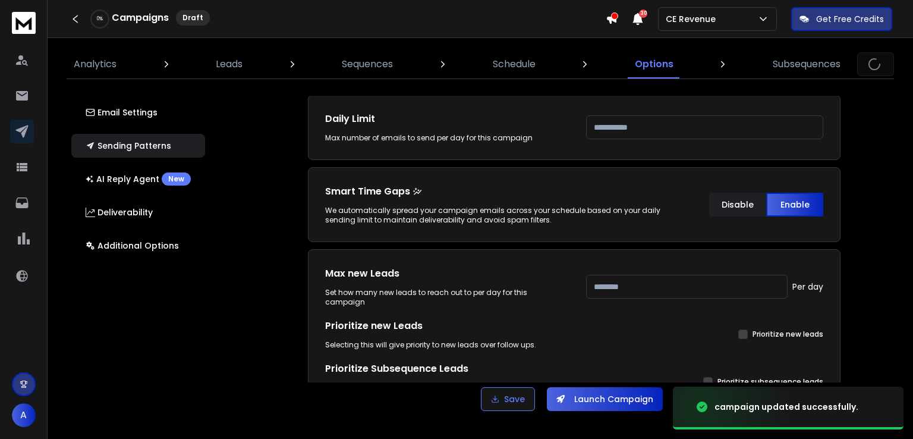
click at [634, 402] on button "Launch Campaign" at bounding box center [605, 399] width 116 height 24
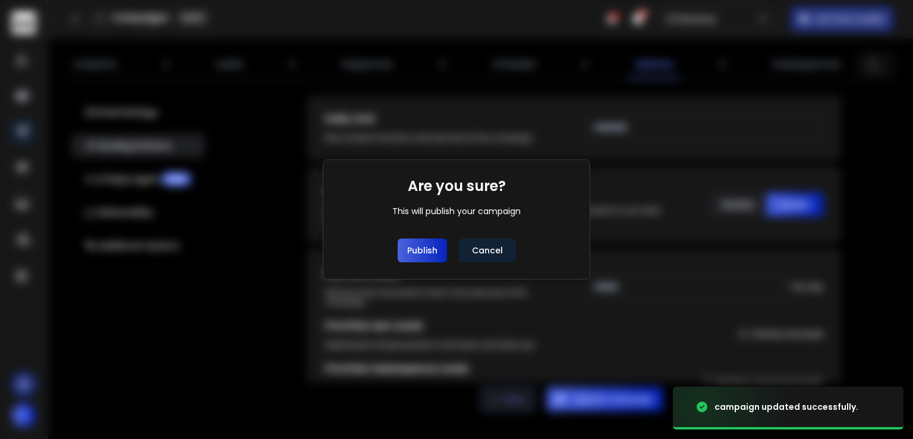
click at [426, 248] on button "Publish" at bounding box center [422, 250] width 49 height 24
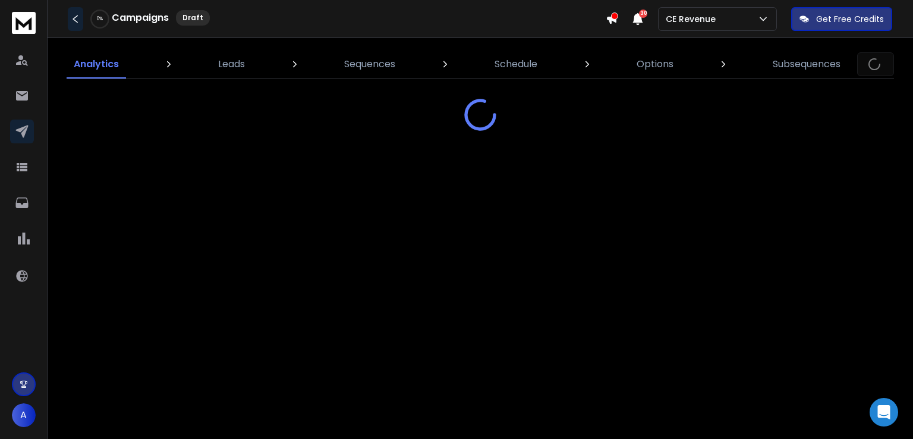
click at [78, 17] on icon at bounding box center [75, 19] width 11 height 11
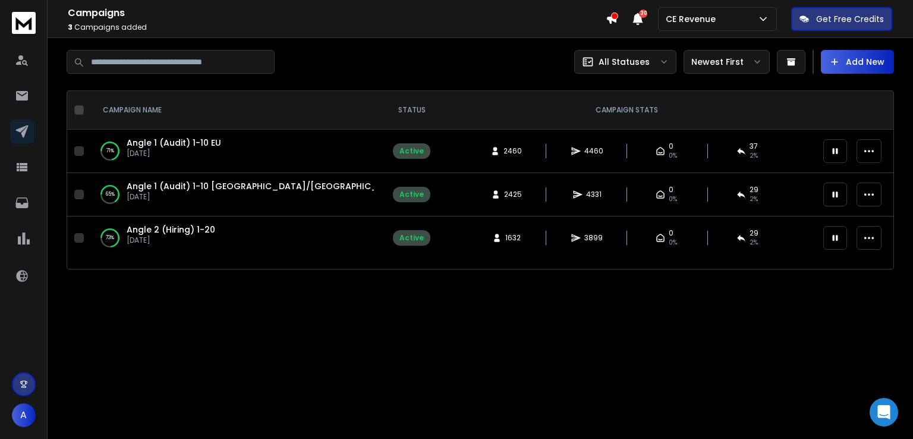
click at [195, 181] on span "Angle 1 (Audit) 1-10 USA/CA" at bounding box center [266, 186] width 279 height 12
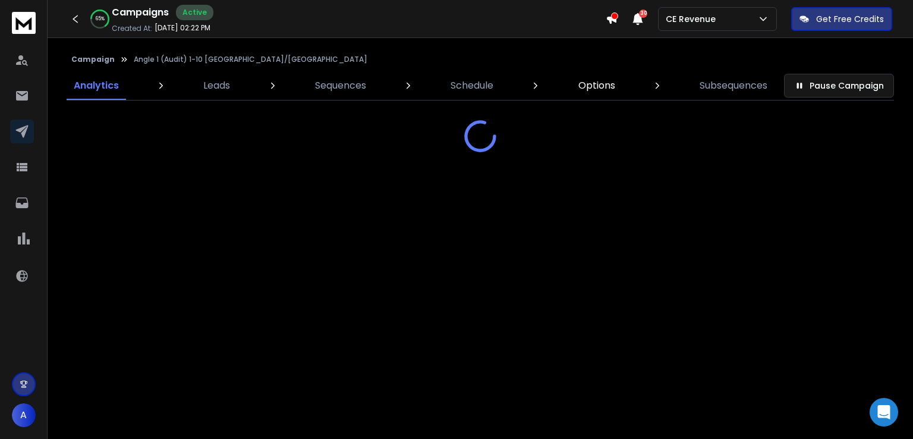
click at [587, 92] on p "Options" at bounding box center [597, 85] width 37 height 14
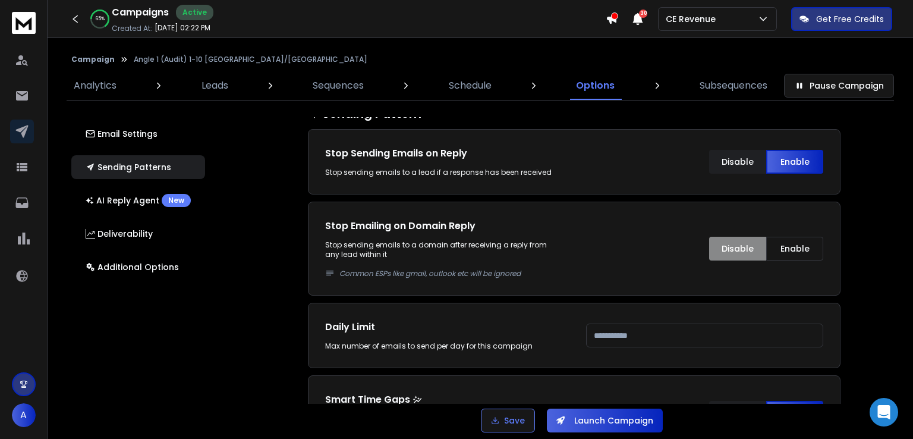
scroll to position [595, 0]
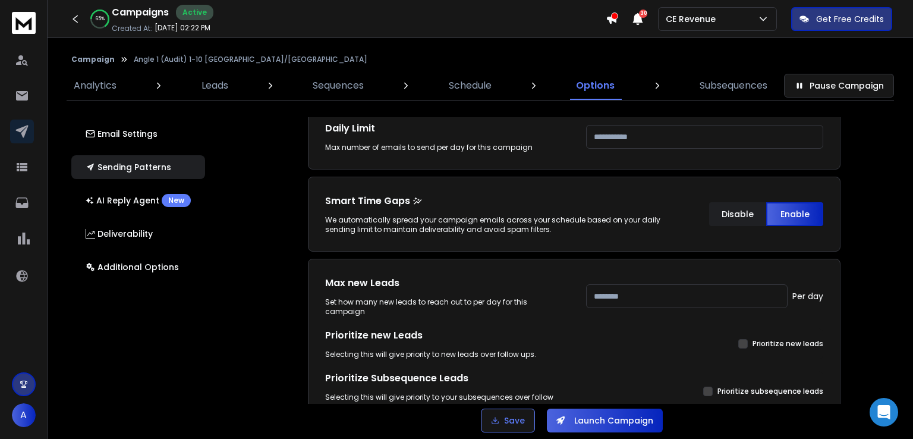
drag, startPoint x: 656, startPoint y: 299, endPoint x: 589, endPoint y: 296, distance: 67.3
click at [589, 296] on input "***" at bounding box center [687, 296] width 202 height 24
type input "*"
click at [502, 433] on div "Get only verified leads with our AI-powered Lead Finder, starting at $22/mo Try…" at bounding box center [456, 219] width 913 height 439
click at [511, 423] on button "Save" at bounding box center [508, 421] width 54 height 24
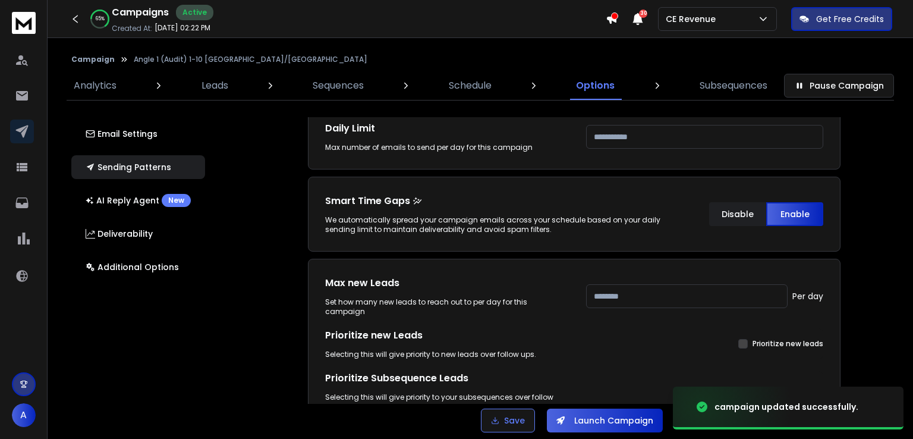
click at [602, 431] on button "Launch Campaign" at bounding box center [605, 421] width 116 height 24
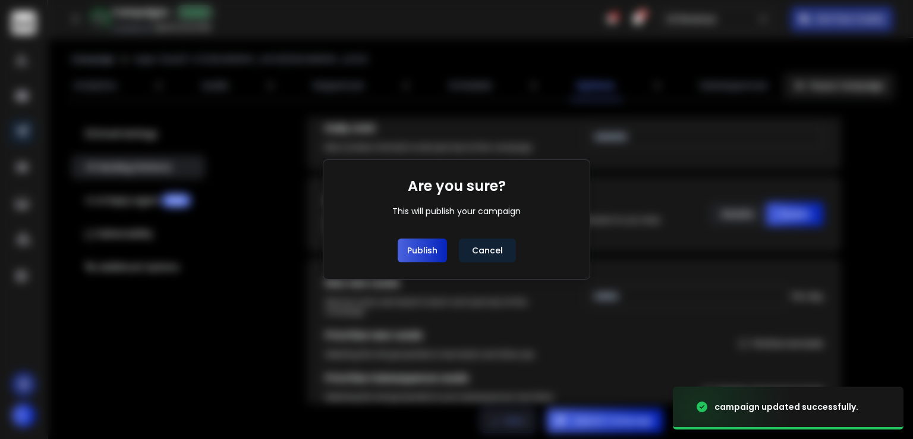
click at [431, 253] on button "Publish" at bounding box center [422, 250] width 49 height 24
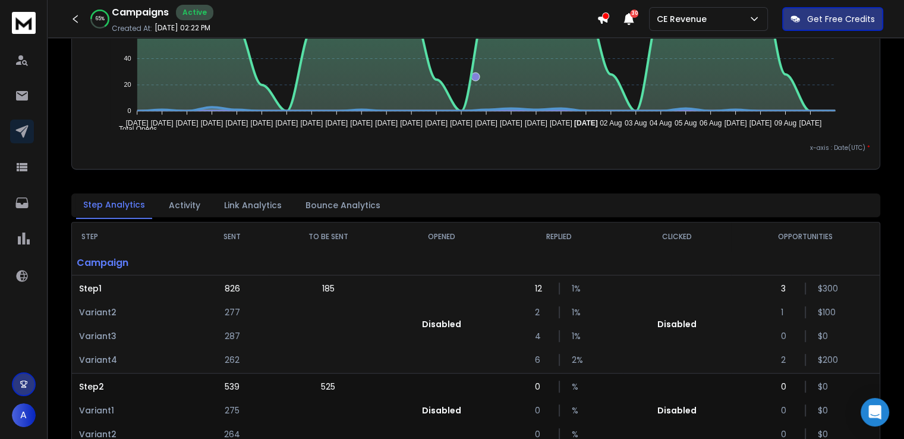
scroll to position [499, 0]
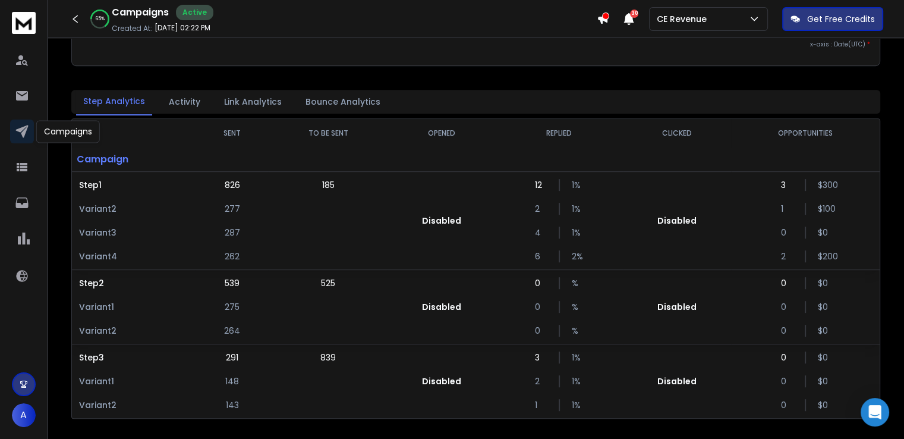
click at [24, 134] on icon at bounding box center [21, 131] width 12 height 12
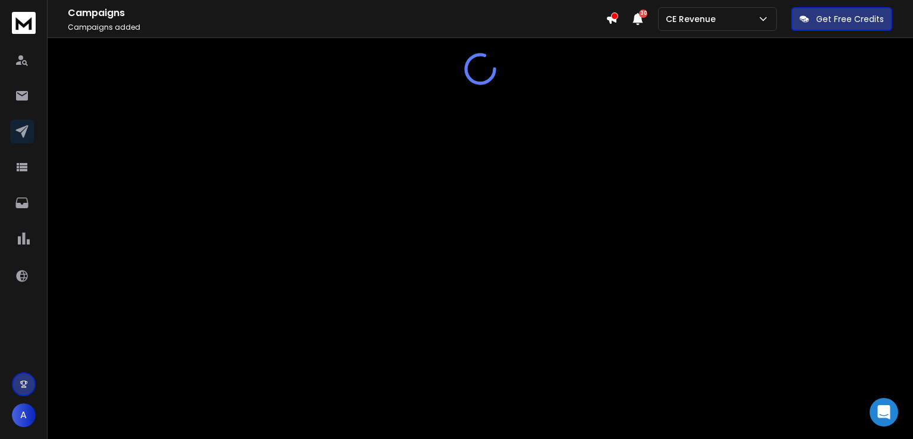
click at [206, 127] on div "Get only verified leads with our AI-powered Lead Finder, starting at $22/mo Try…" at bounding box center [456, 219] width 913 height 439
click at [18, 200] on icon at bounding box center [22, 203] width 14 height 14
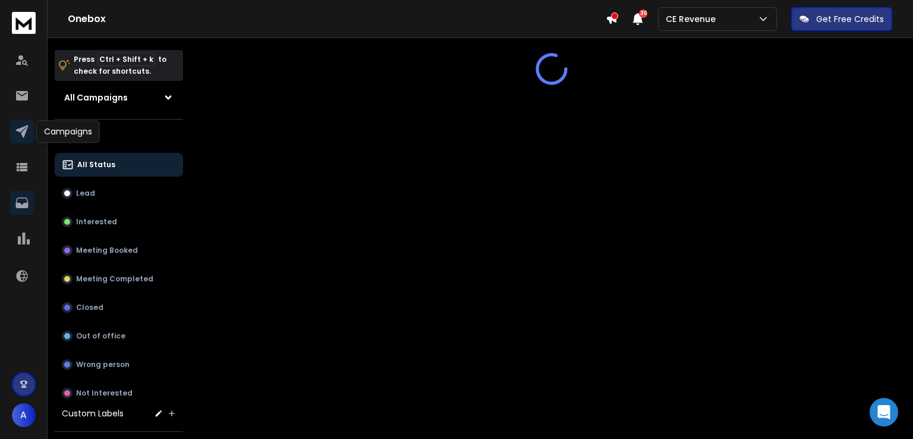
click at [20, 136] on icon at bounding box center [22, 131] width 14 height 14
